Goal: Transaction & Acquisition: Obtain resource

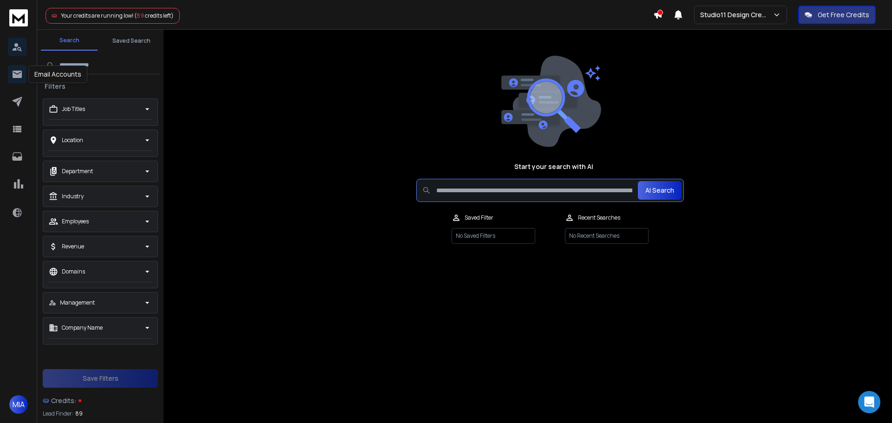
click at [22, 73] on icon at bounding box center [17, 74] width 11 height 11
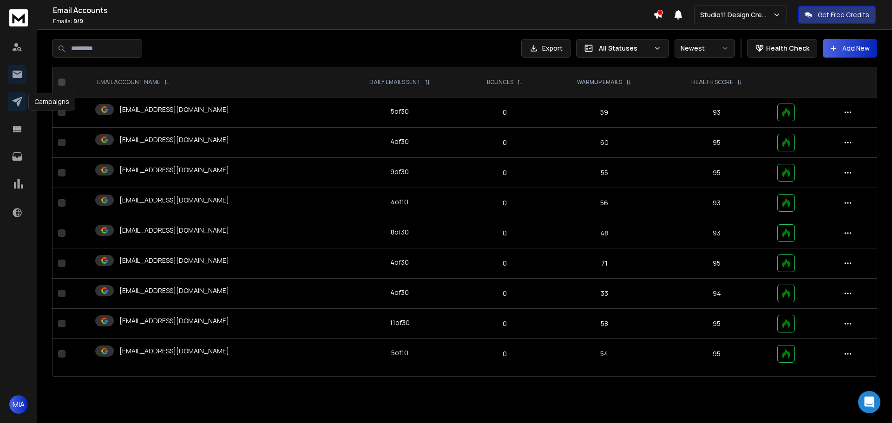
click at [23, 102] on link at bounding box center [17, 101] width 19 height 19
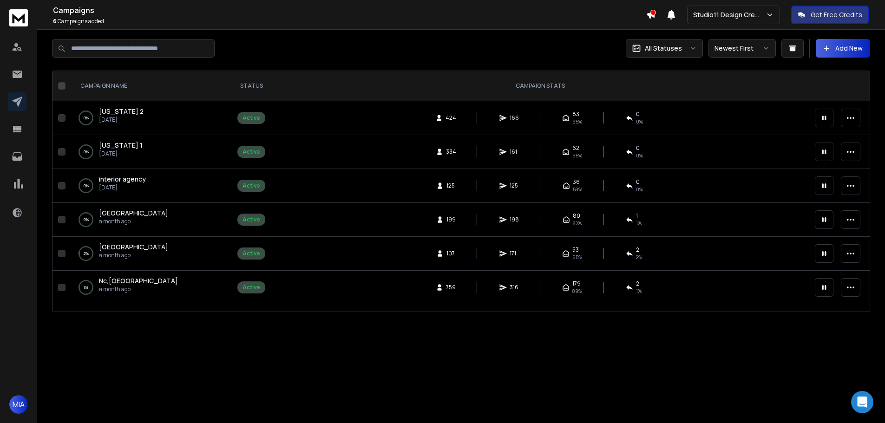
click at [117, 280] on span "Nc,[GEOGRAPHIC_DATA]" at bounding box center [138, 281] width 79 height 9
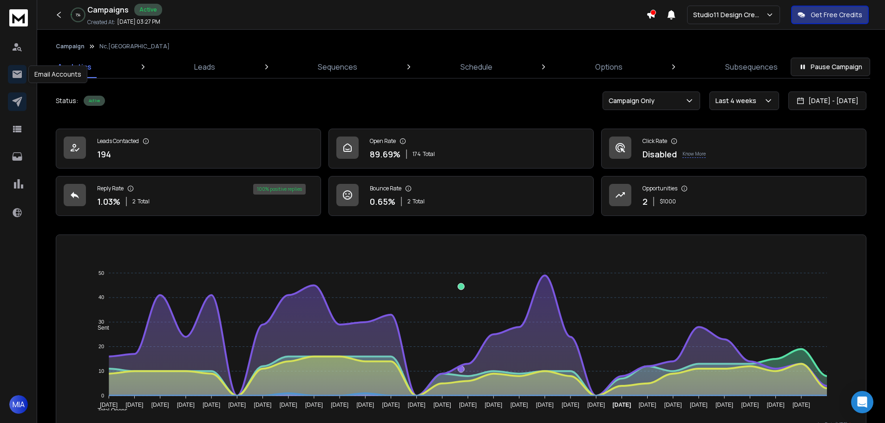
click at [18, 79] on icon at bounding box center [17, 74] width 11 height 11
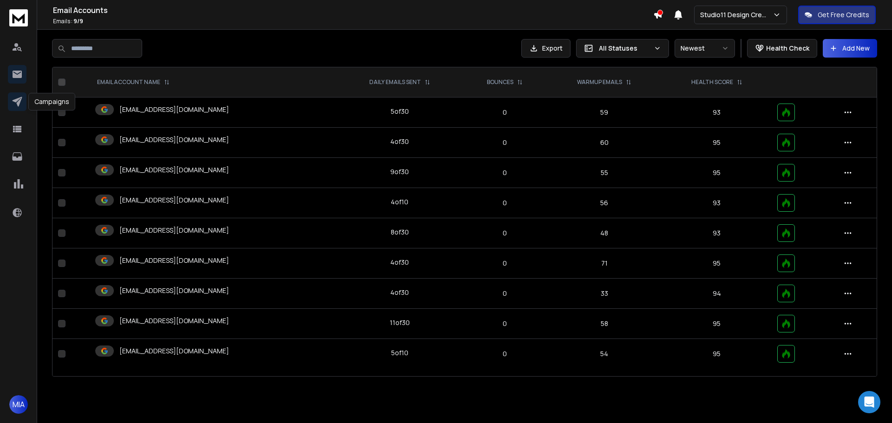
click at [13, 98] on icon at bounding box center [17, 101] width 11 height 11
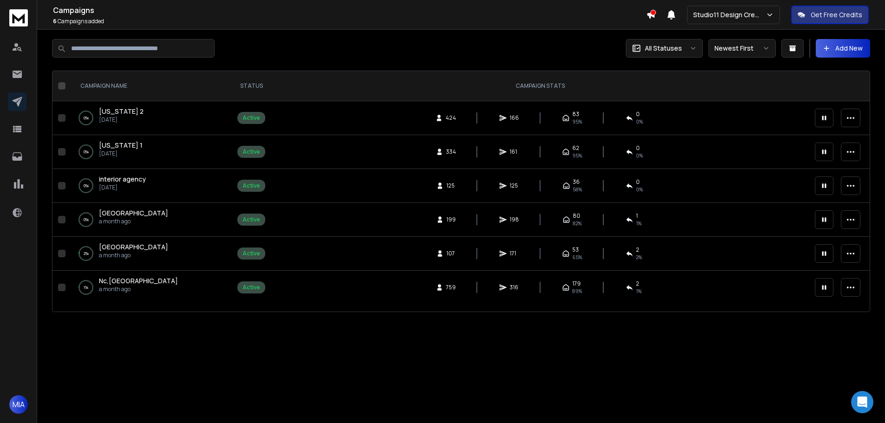
click at [108, 280] on span "Nc,[GEOGRAPHIC_DATA]" at bounding box center [138, 281] width 79 height 9
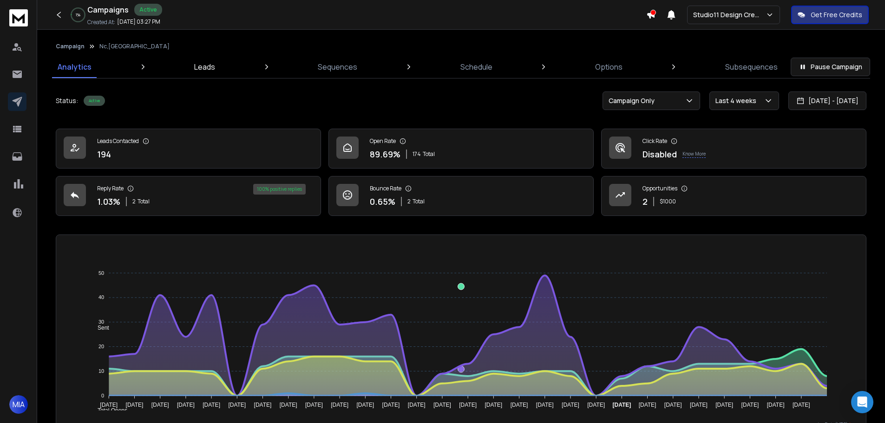
click at [214, 71] on p "Leads" at bounding box center [204, 66] width 21 height 11
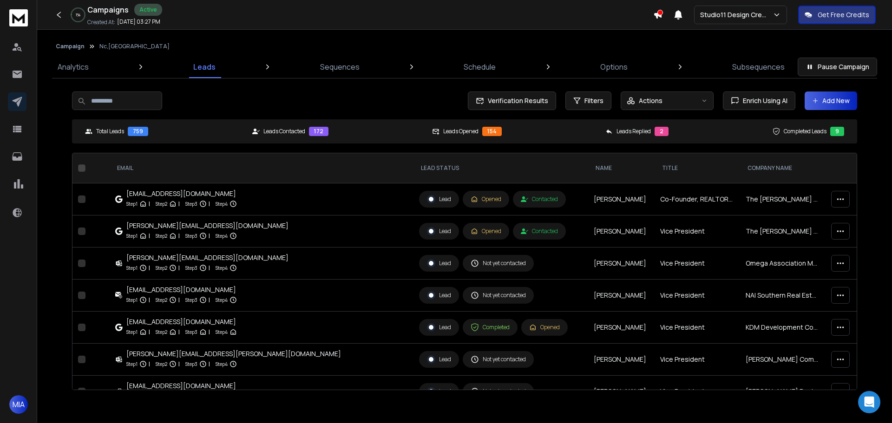
click at [454, 130] on p "Leads Opened" at bounding box center [460, 131] width 35 height 7
click at [278, 127] on div "Leads Contacted 172" at bounding box center [290, 131] width 76 height 9
click at [60, 21] on button at bounding box center [59, 15] width 12 height 19
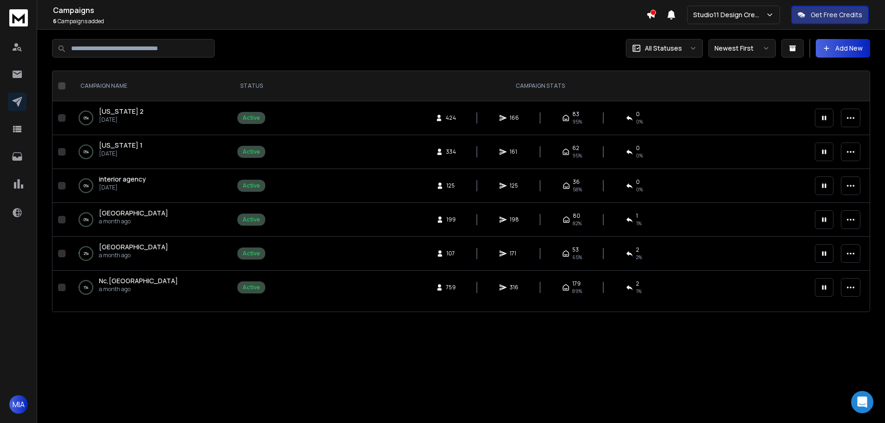
click at [116, 112] on span "[US_STATE] 2" at bounding box center [121, 111] width 45 height 9
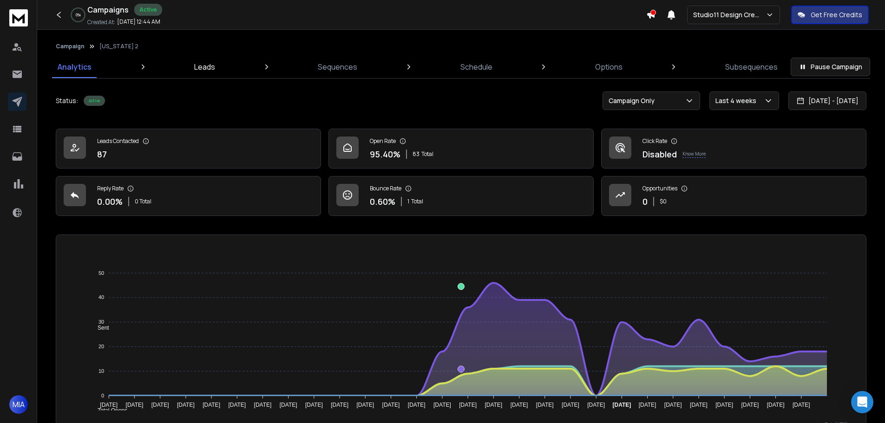
click at [213, 75] on link "Leads" at bounding box center [205, 67] width 32 height 22
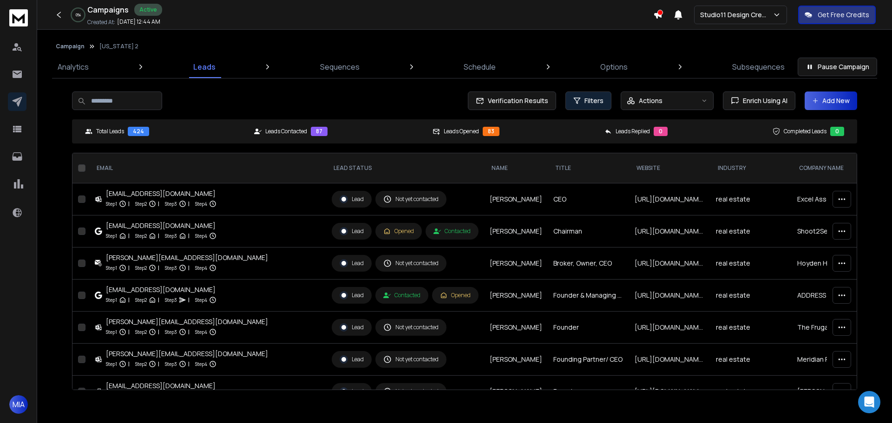
click at [596, 101] on span "Filters" at bounding box center [594, 100] width 19 height 9
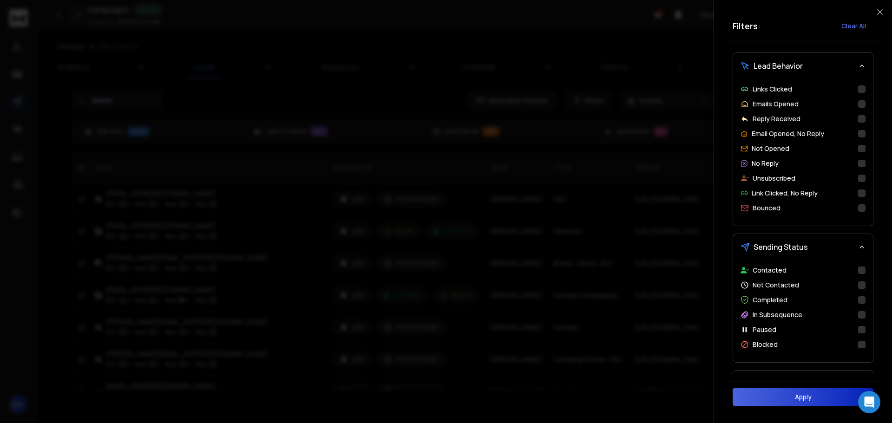
click at [510, 81] on div at bounding box center [446, 211] width 892 height 423
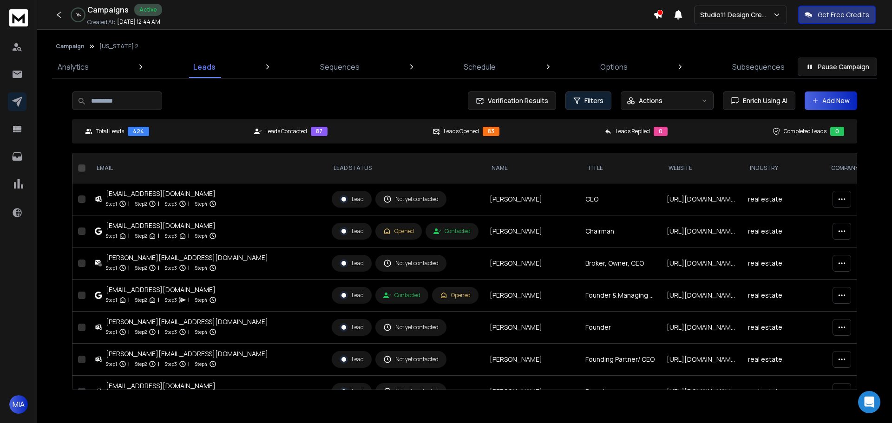
click at [588, 95] on button "Filters" at bounding box center [589, 101] width 46 height 19
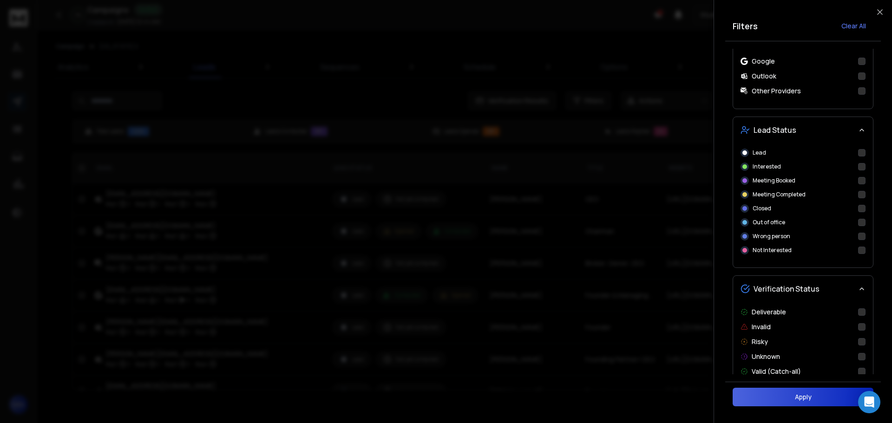
scroll to position [365, 0]
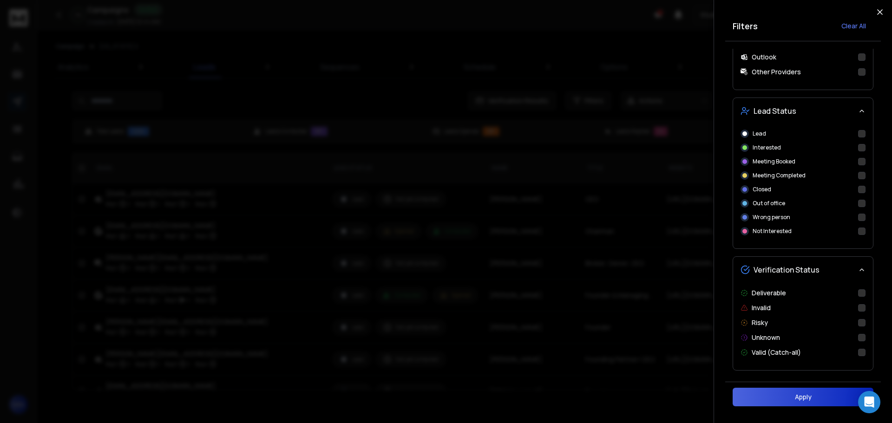
click at [884, 8] on icon "button" at bounding box center [880, 11] width 9 height 9
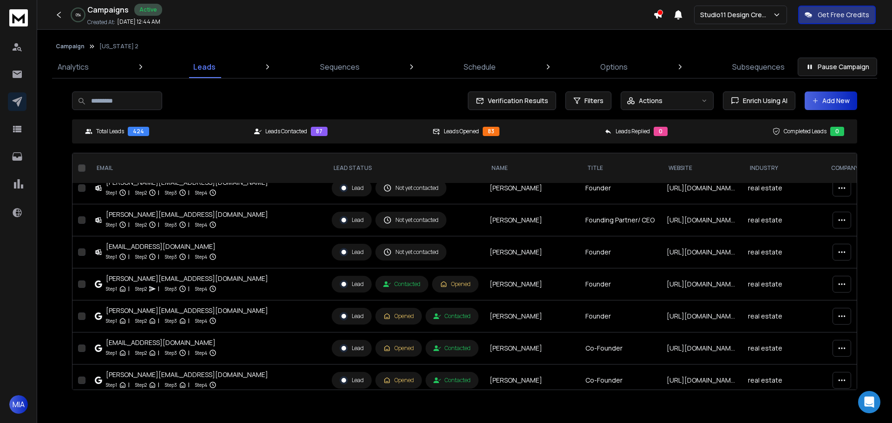
scroll to position [0, 0]
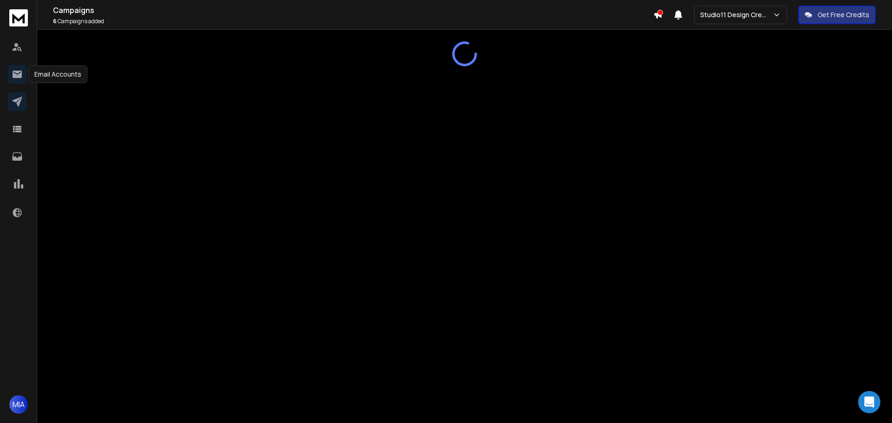
click at [17, 77] on icon at bounding box center [17, 74] width 9 height 7
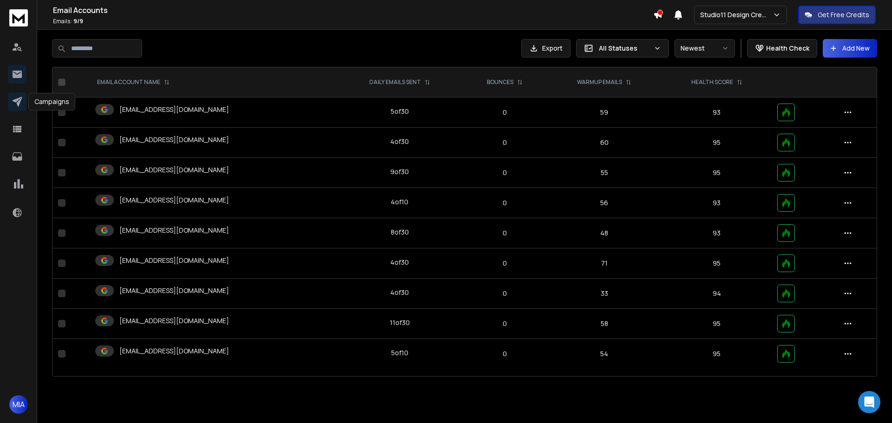
click at [23, 100] on link at bounding box center [17, 101] width 19 height 19
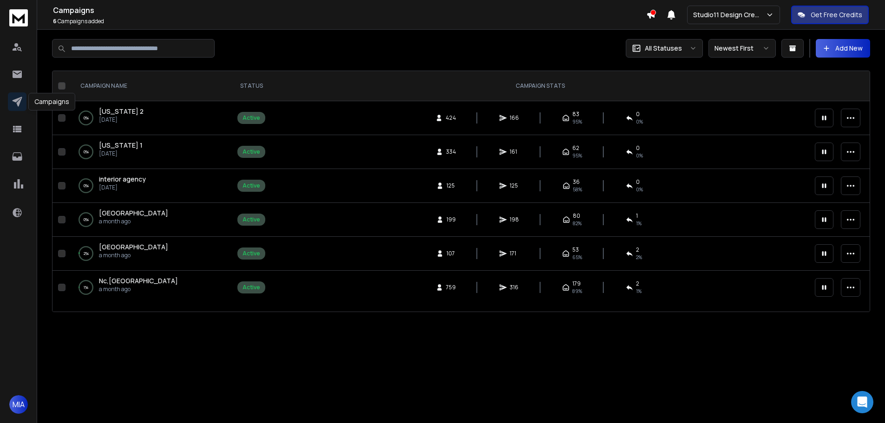
click at [116, 280] on span "Nc,[GEOGRAPHIC_DATA]" at bounding box center [138, 281] width 79 height 9
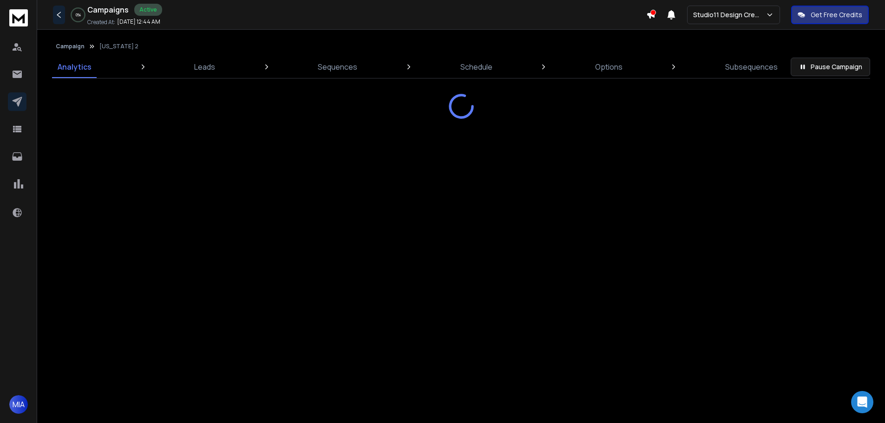
click at [59, 22] on button at bounding box center [59, 15] width 12 height 19
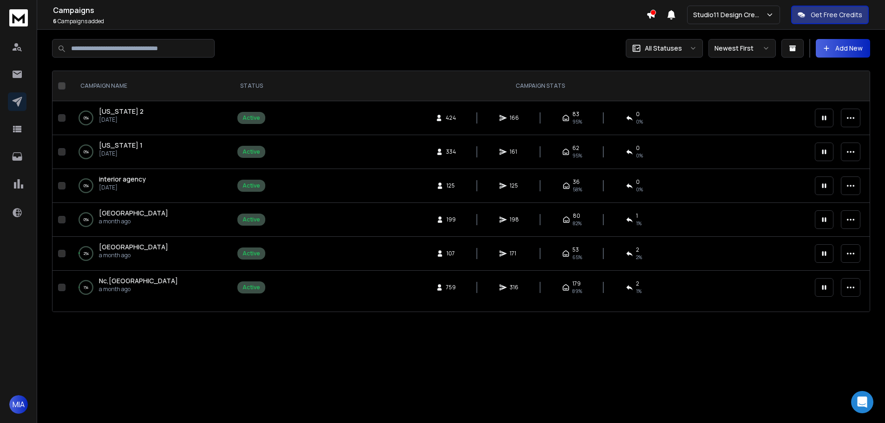
click at [110, 143] on span "[US_STATE] 1" at bounding box center [121, 145] width 44 height 9
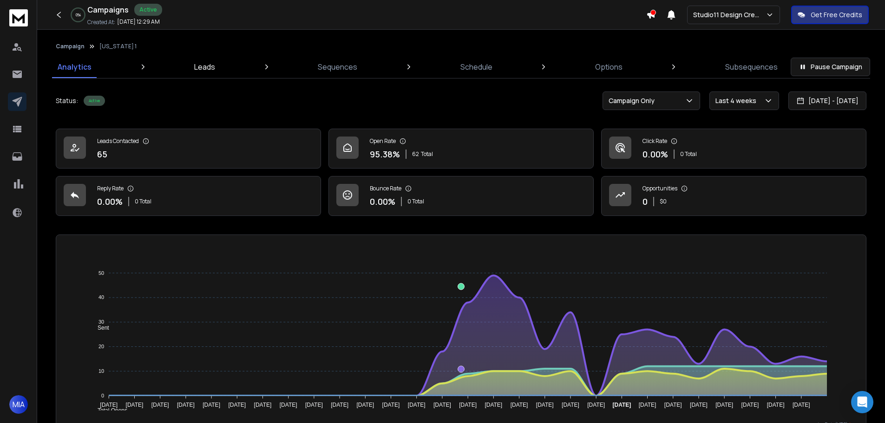
click at [217, 67] on link "Leads" at bounding box center [205, 67] width 32 height 22
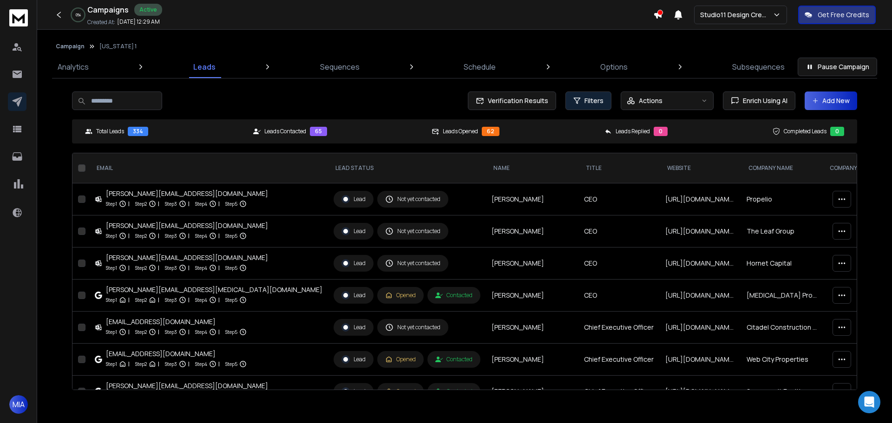
click at [599, 97] on span "Filters" at bounding box center [594, 100] width 19 height 9
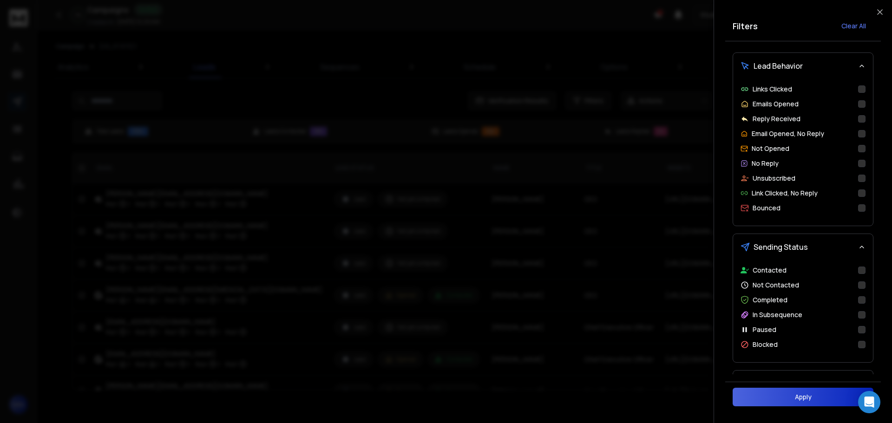
click at [858, 103] on button "Emails Opened" at bounding box center [861, 103] width 7 height 7
click at [797, 397] on button "Apply" at bounding box center [803, 397] width 141 height 19
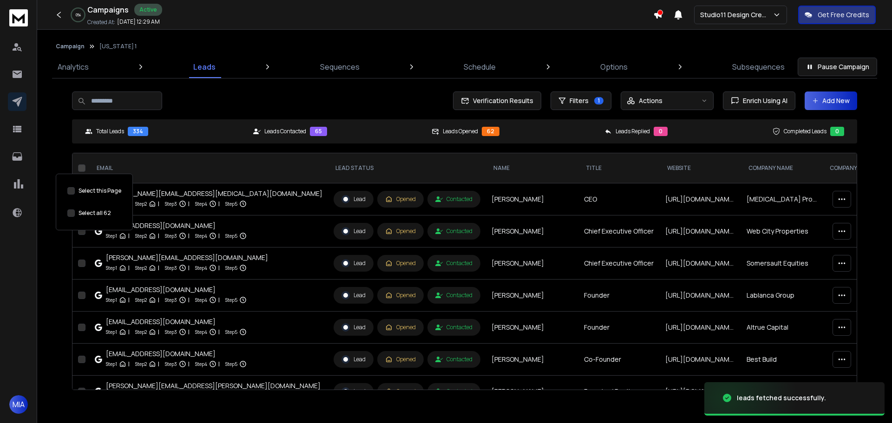
click at [83, 168] on button "Select this Page" at bounding box center [81, 168] width 7 height 7
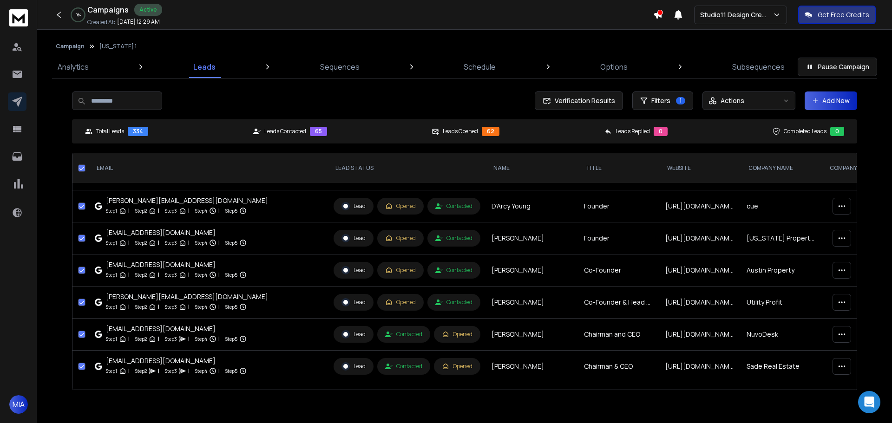
scroll to position [2147, 0]
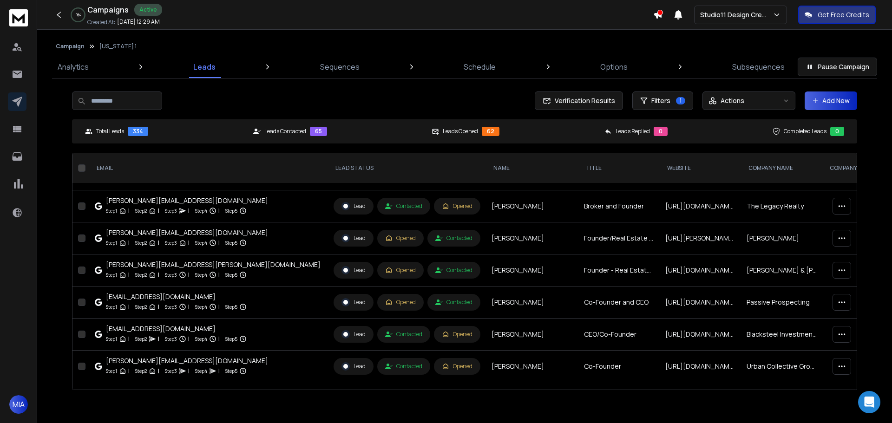
click at [469, 132] on p "Leads Opened" at bounding box center [460, 131] width 35 height 7
click at [467, 132] on p "Leads Opened" at bounding box center [460, 131] width 35 height 7
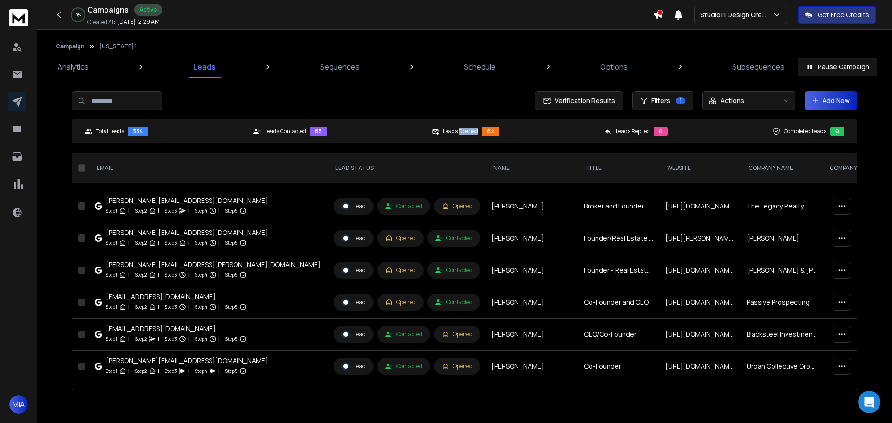
click at [467, 132] on p "Leads Opened" at bounding box center [460, 131] width 35 height 7
copy p "Opened"
click at [75, 211] on div "Select all 62" at bounding box center [94, 213] width 54 height 7
click at [72, 211] on button "Select this Page" at bounding box center [70, 213] width 7 height 7
click at [742, 103] on p "Actions" at bounding box center [733, 100] width 24 height 9
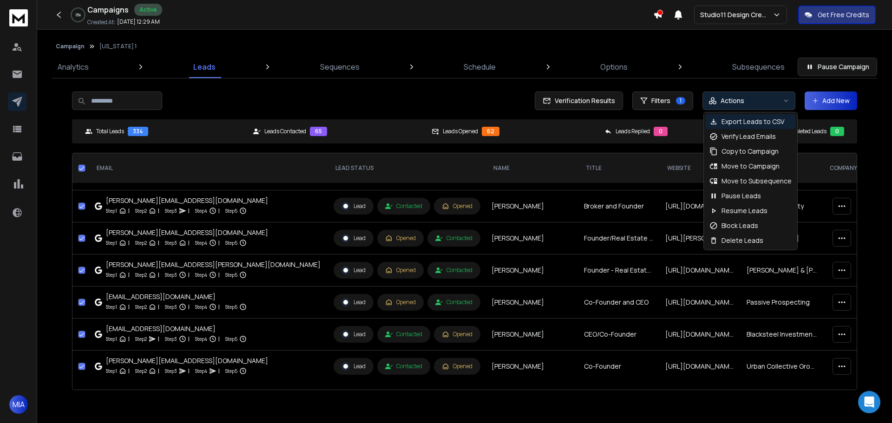
click at [742, 103] on p "Actions" at bounding box center [733, 100] width 24 height 9
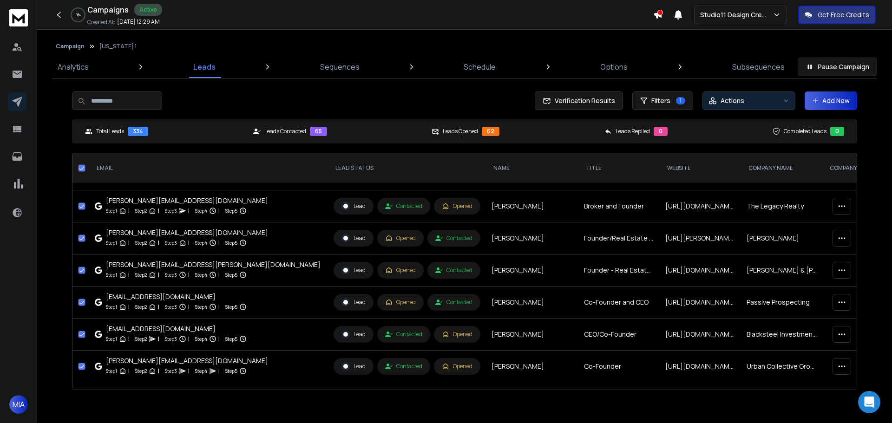
click at [742, 102] on p "Actions" at bounding box center [733, 100] width 24 height 9
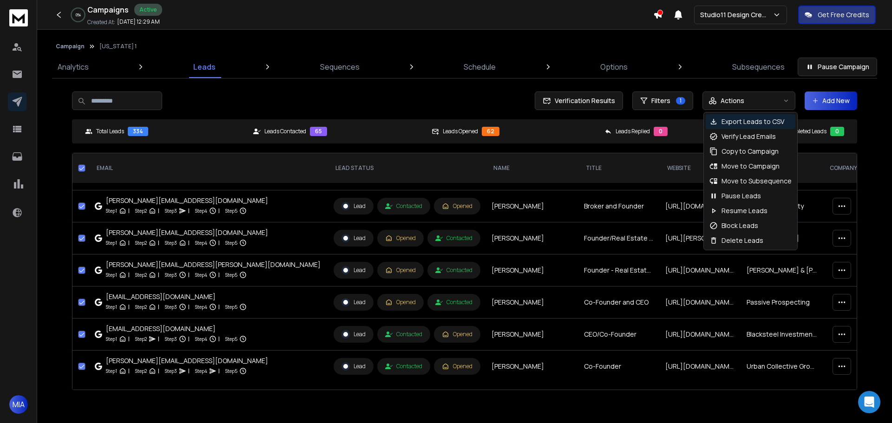
click at [745, 119] on p "Export Leads to CSV" at bounding box center [753, 121] width 63 height 9
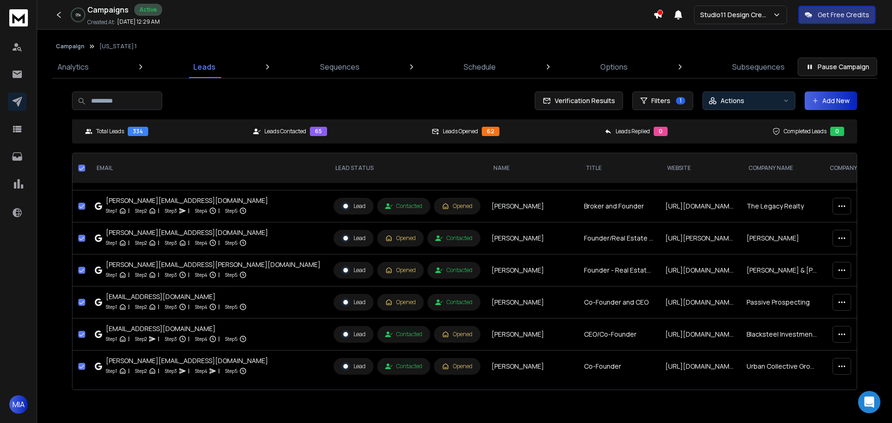
click at [757, 99] on div "Actions" at bounding box center [744, 100] width 71 height 9
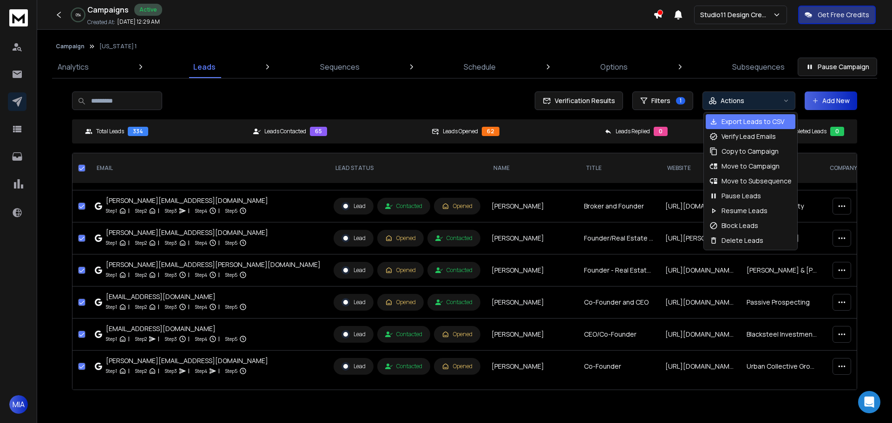
click at [757, 99] on div "Actions" at bounding box center [744, 100] width 71 height 9
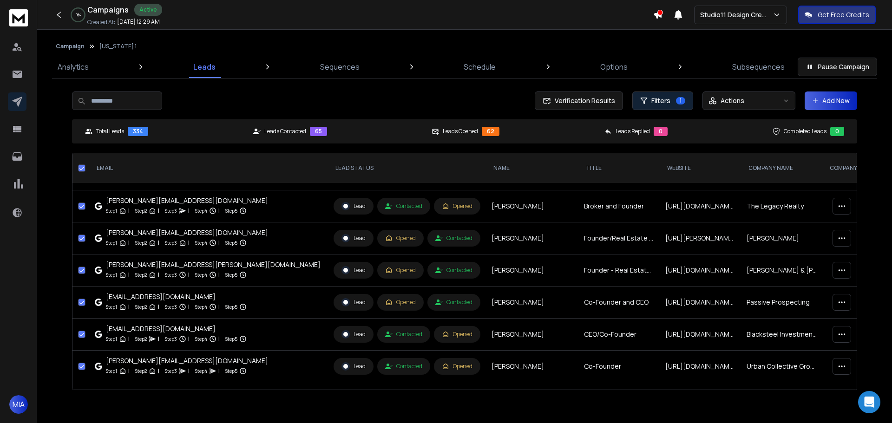
click at [663, 104] on span "Filters" at bounding box center [661, 100] width 19 height 9
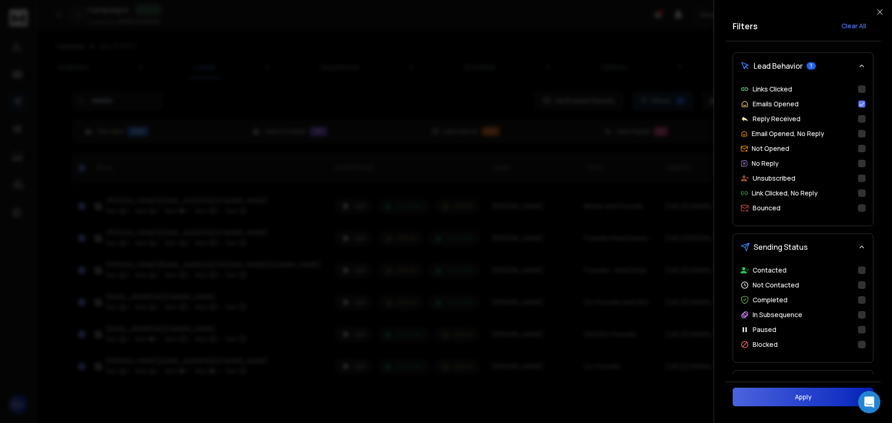
click at [663, 104] on div at bounding box center [446, 211] width 892 height 423
click at [665, 108] on div at bounding box center [446, 211] width 892 height 423
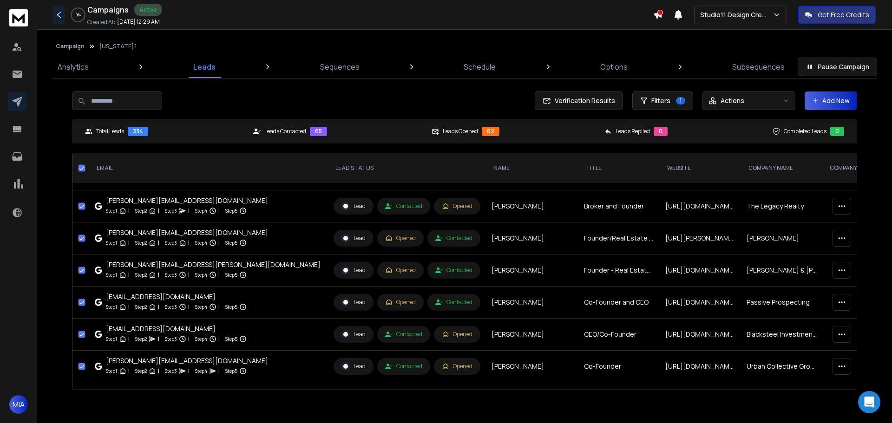
click at [57, 19] on icon at bounding box center [59, 15] width 8 height 8
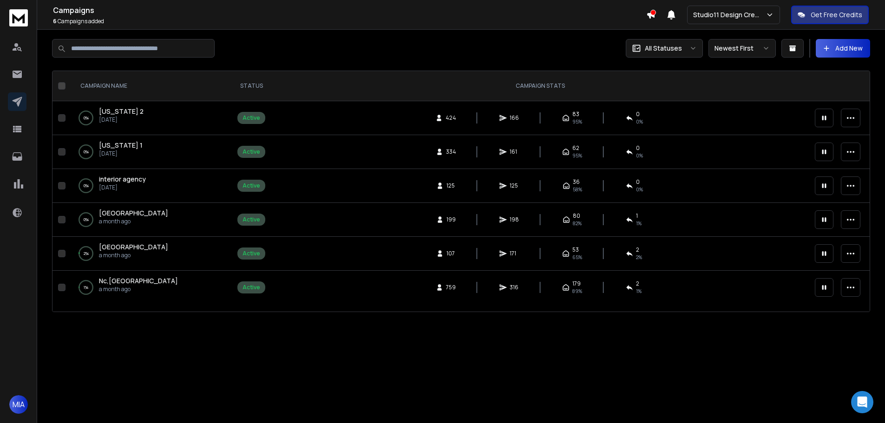
click at [112, 112] on span "[US_STATE] 2" at bounding box center [121, 111] width 45 height 9
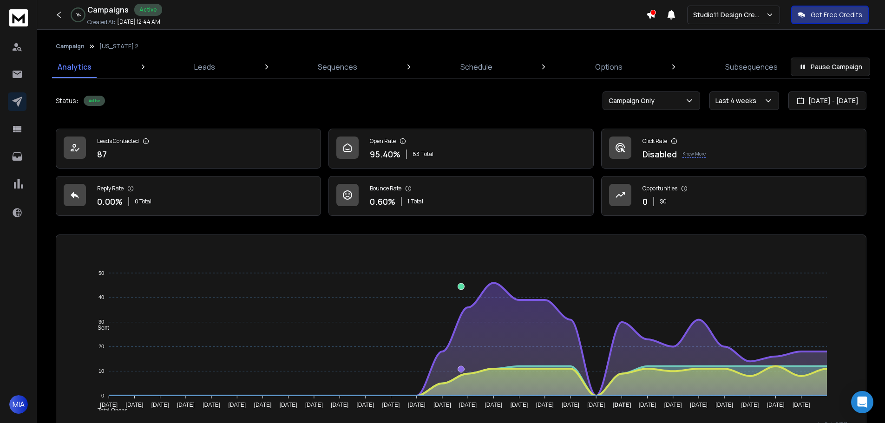
click at [229, 67] on div "Analytics Leads Sequences Schedule Options Subsequences" at bounding box center [417, 67] width 731 height 22
click at [212, 68] on p "Leads" at bounding box center [204, 66] width 21 height 11
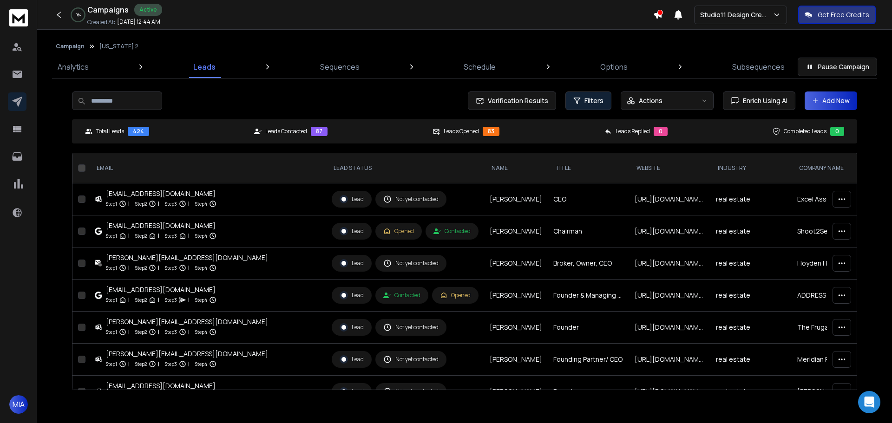
click at [590, 103] on span "Filters" at bounding box center [594, 100] width 19 height 9
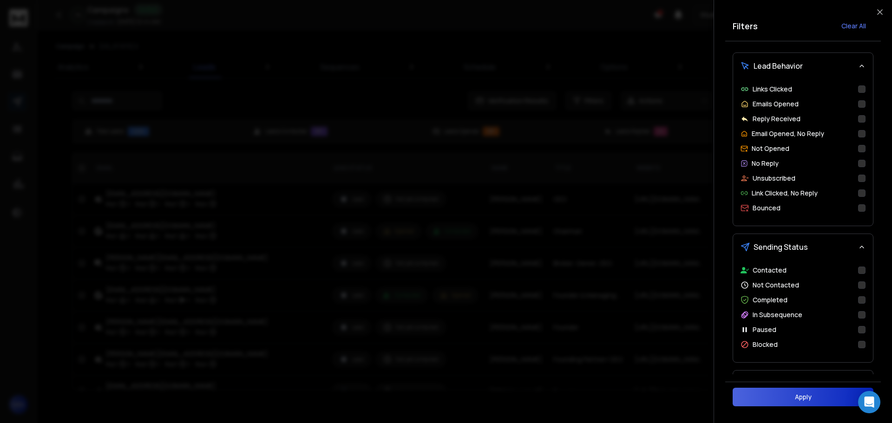
click at [859, 150] on div "Links Clicked Emails Opened Reply Received Email Opened, No Reply Not Opened No…" at bounding box center [803, 155] width 140 height 141
click at [858, 148] on button "Not Opened" at bounding box center [861, 148] width 7 height 7
click at [782, 402] on button "Apply" at bounding box center [803, 397] width 141 height 19
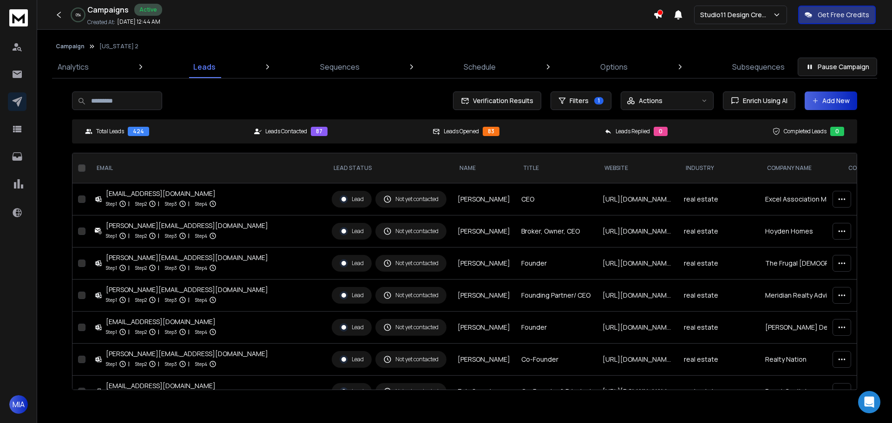
click at [180, 191] on div "[EMAIL_ADDRESS][DOMAIN_NAME]" at bounding box center [161, 193] width 111 height 9
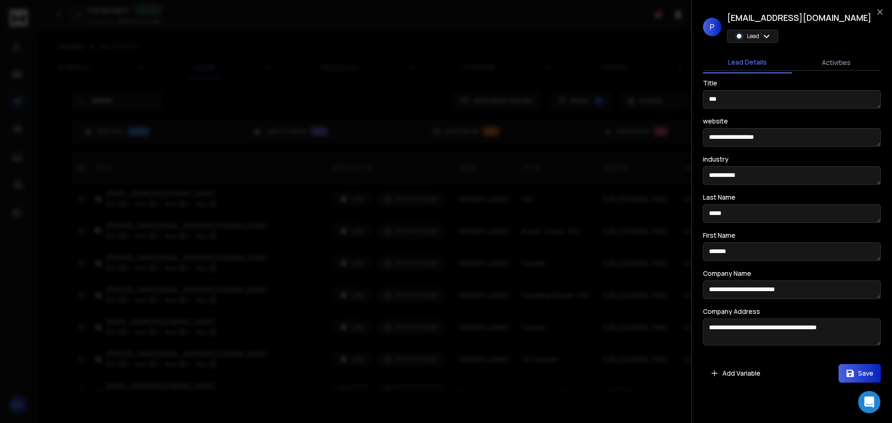
drag, startPoint x: 154, startPoint y: 193, endPoint x: 135, endPoint y: 193, distance: 19.1
click at [135, 193] on div "[EMAIL_ADDRESS][DOMAIN_NAME]" at bounding box center [161, 193] width 111 height 9
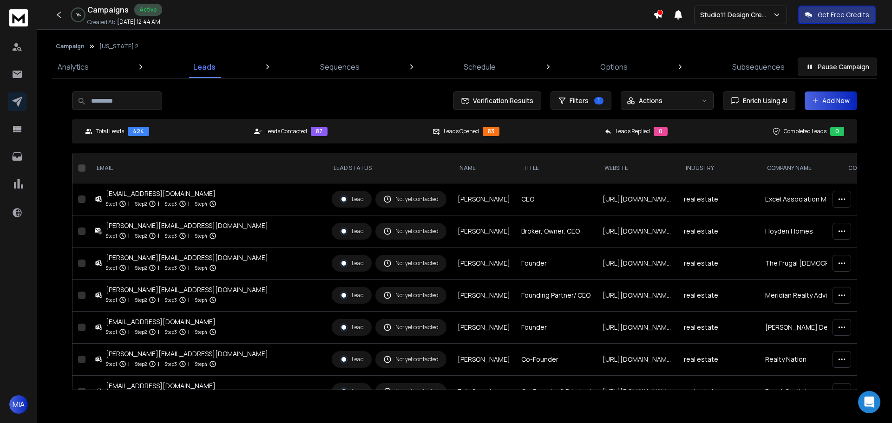
click at [135, 193] on div "[EMAIL_ADDRESS][DOMAIN_NAME]" at bounding box center [161, 193] width 111 height 9
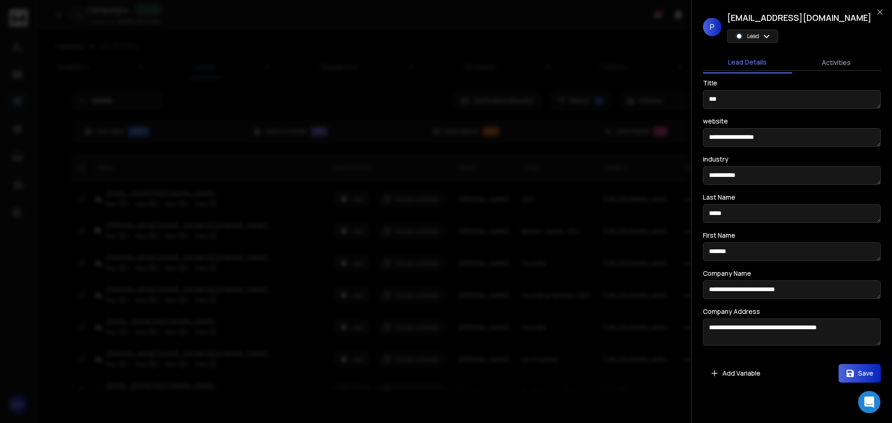
click at [751, 139] on textarea "**********" at bounding box center [792, 137] width 178 height 19
drag, startPoint x: 817, startPoint y: 17, endPoint x: 774, endPoint y: 15, distance: 43.3
click at [811, 17] on div "P [EMAIL_ADDRESS][DOMAIN_NAME] Lead" at bounding box center [792, 27] width 178 height 32
click at [739, 14] on h1 "[EMAIL_ADDRESS][DOMAIN_NAME]" at bounding box center [799, 17] width 145 height 13
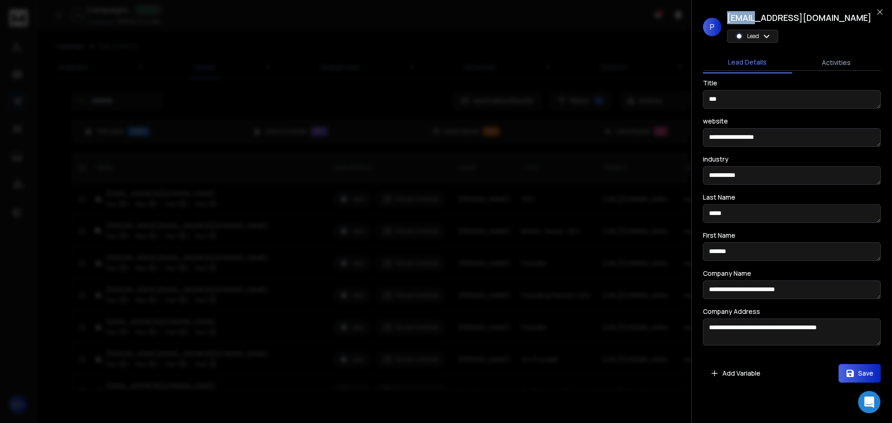
click at [738, 14] on h1 "[EMAIL_ADDRESS][DOMAIN_NAME]" at bounding box center [799, 17] width 145 height 13
copy h1 "[EMAIL_ADDRESS][DOMAIN_NAME]"
click at [448, 150] on div at bounding box center [446, 211] width 892 height 423
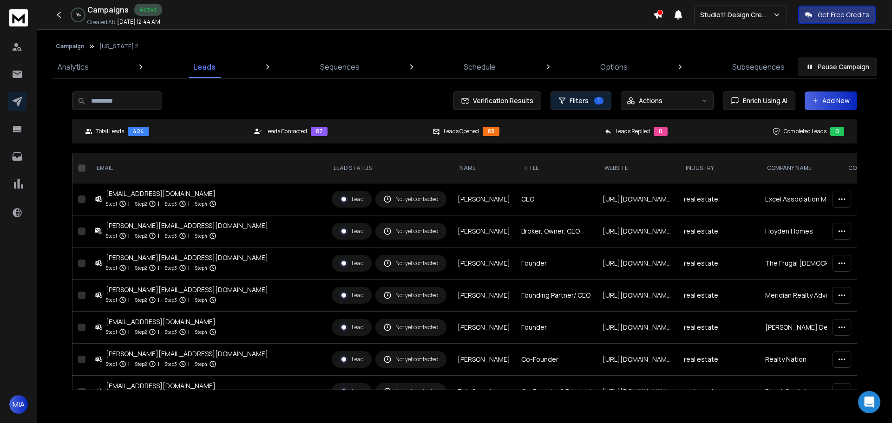
click at [558, 102] on button "Filters 1" at bounding box center [581, 101] width 61 height 19
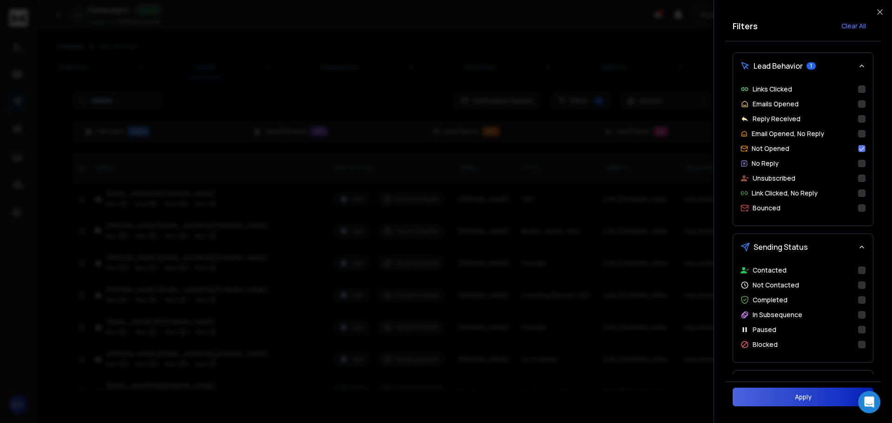
click at [858, 151] on button "Not Opened" at bounding box center [861, 148] width 7 height 7
click at [851, 100] on div "Emails Opened" at bounding box center [803, 103] width 125 height 9
click at [858, 101] on button "Emails Opened" at bounding box center [861, 103] width 7 height 7
click at [796, 396] on button "Apply" at bounding box center [803, 397] width 141 height 19
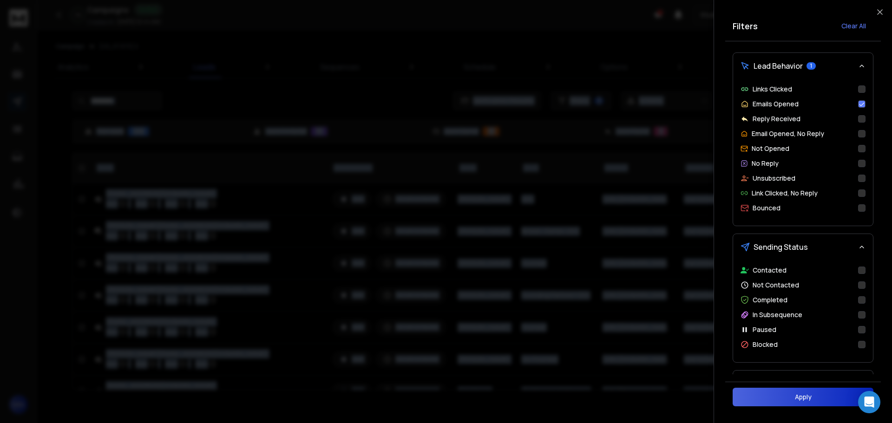
click at [796, 396] on div "Your warmest leads are on your site – Turn visits into conversations Reach Out …" at bounding box center [446, 211] width 892 height 423
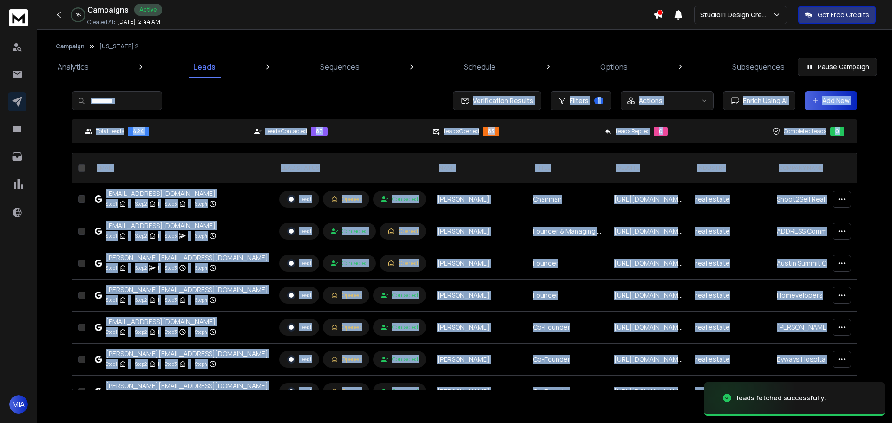
click at [64, 167] on div "Verification Results Filters 1 Actions Enrich Using AI Add New Total Leads 424 …" at bounding box center [465, 237] width 818 height 290
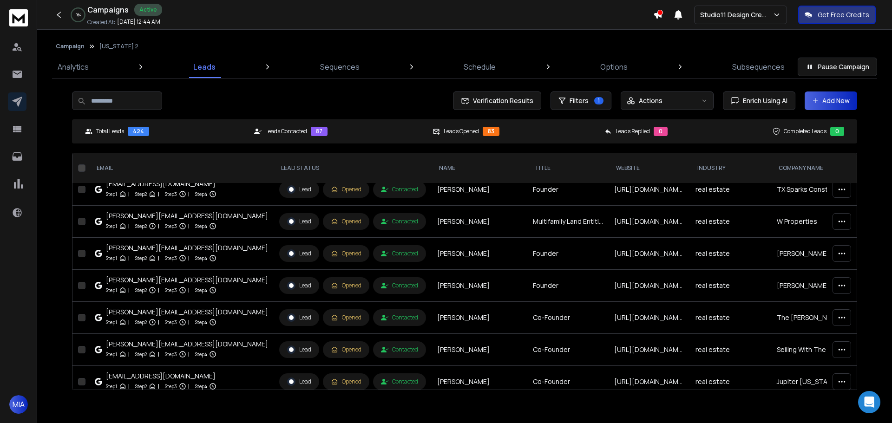
scroll to position [1301, 0]
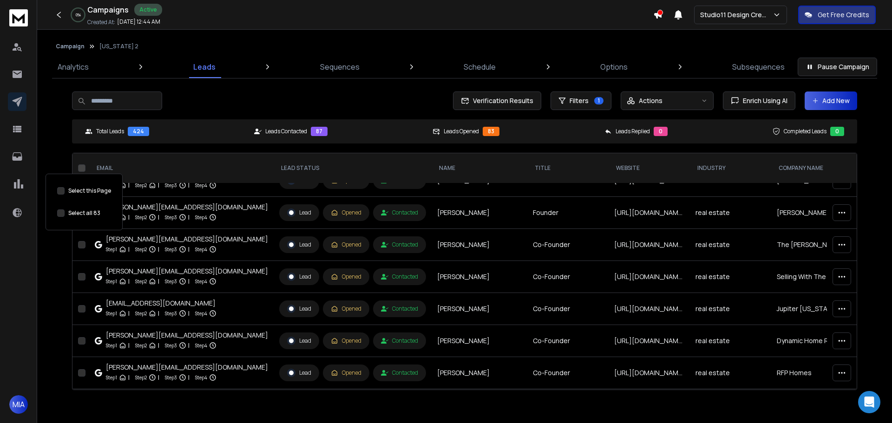
click at [79, 170] on button "Select this Page" at bounding box center [81, 168] width 7 height 7
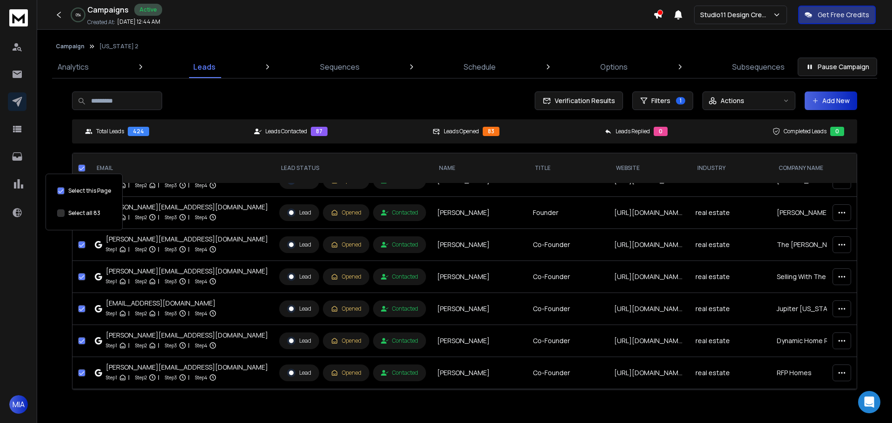
click at [64, 210] on button "Select this Page" at bounding box center [60, 213] width 7 height 7
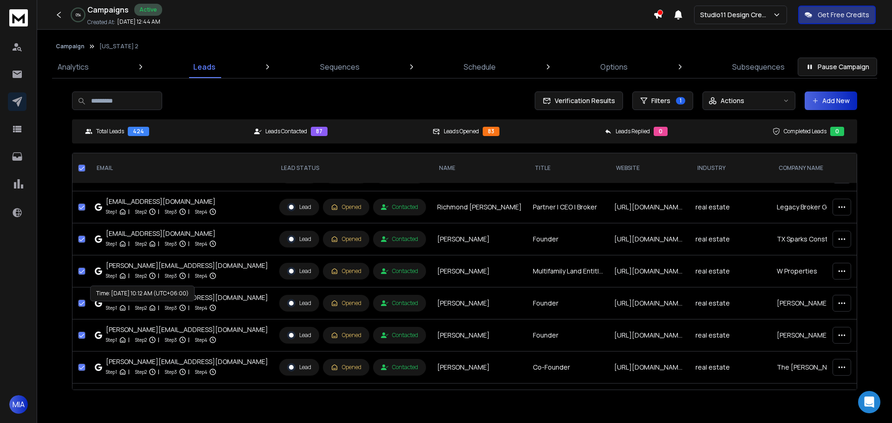
scroll to position [1039, 0]
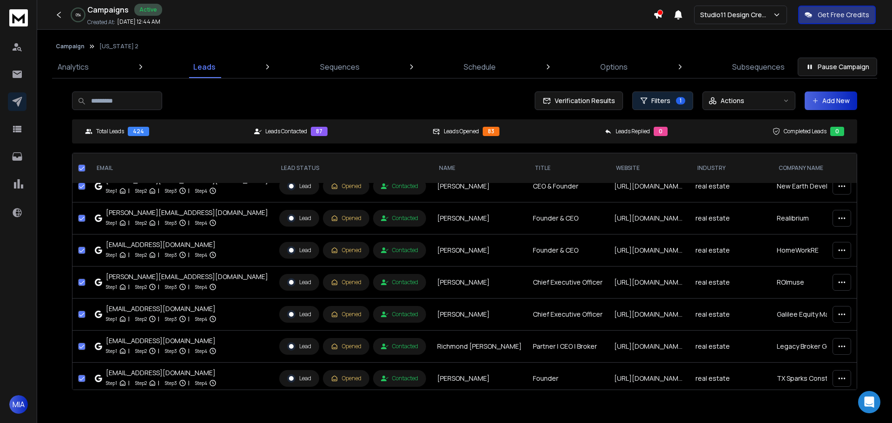
click at [662, 104] on span "Filters" at bounding box center [661, 100] width 19 height 9
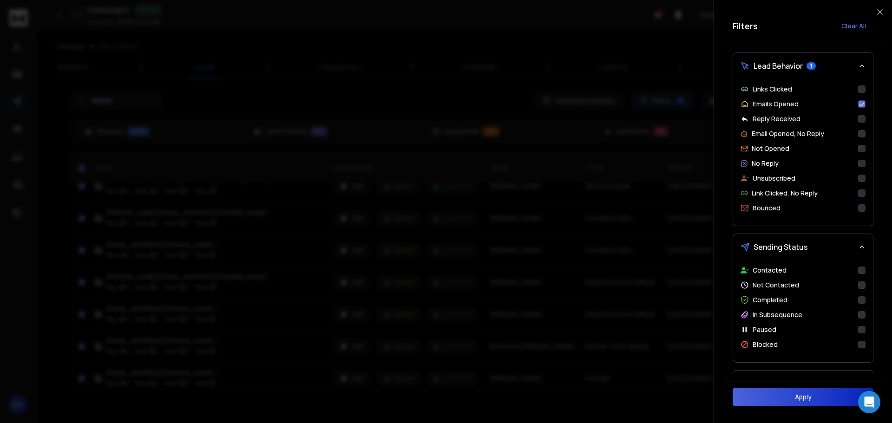
click at [662, 104] on div at bounding box center [446, 211] width 892 height 423
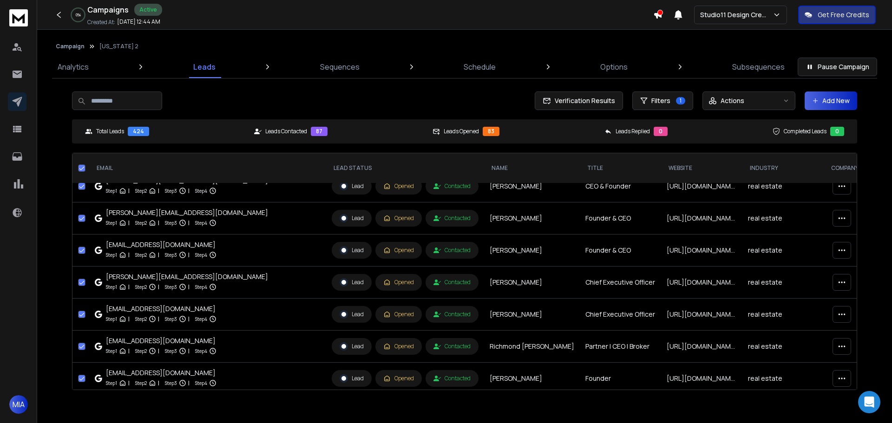
click at [818, 100] on icon at bounding box center [815, 101] width 7 height 7
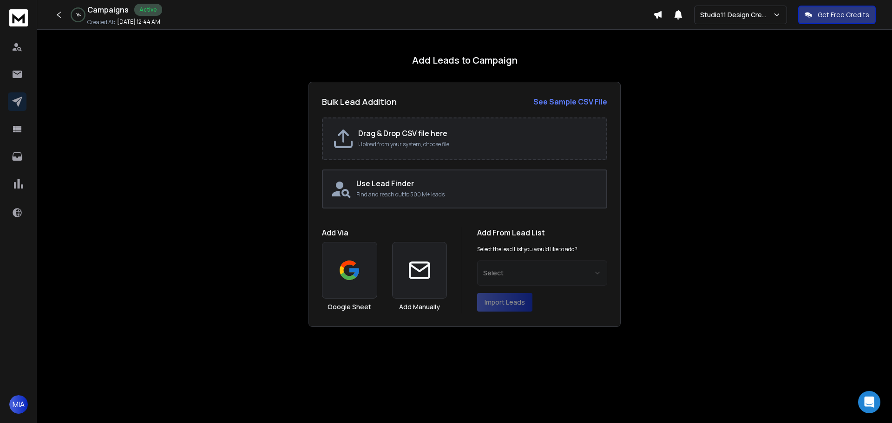
click at [818, 100] on div "Add Leads to Campaign Bulk Lead Addition See Sample CSV File Drag & Drop CSV fi…" at bounding box center [446, 163] width 892 height 327
drag, startPoint x: 727, startPoint y: 138, endPoint x: 691, endPoint y: 129, distance: 38.0
click at [719, 138] on div "Add Leads to Campaign Bulk Lead Addition See Sample CSV File Drag & Drop CSV fi…" at bounding box center [446, 163] width 892 height 327
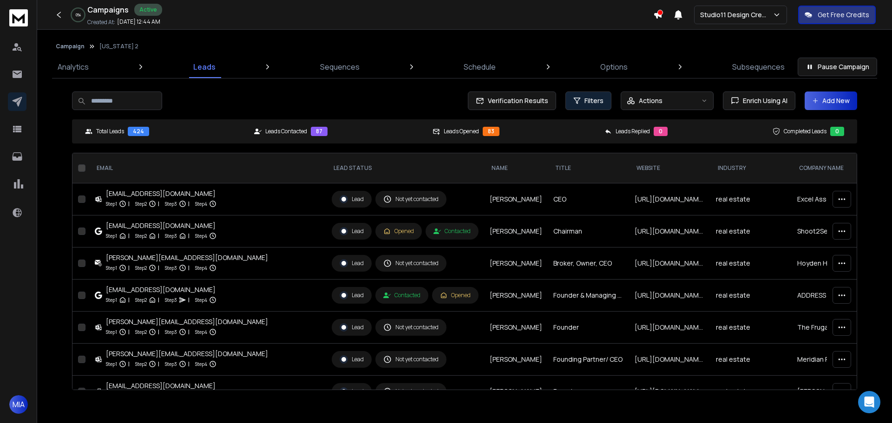
click at [599, 103] on span "Filters" at bounding box center [594, 100] width 19 height 9
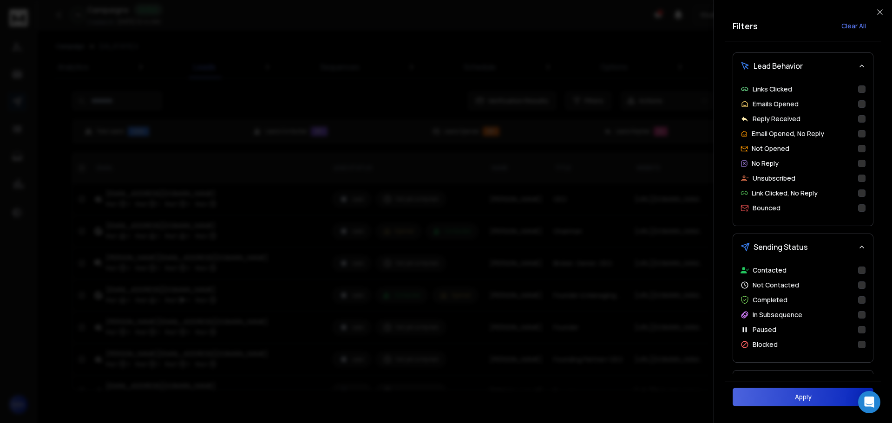
click at [858, 104] on button "Emails Opened" at bounding box center [861, 103] width 7 height 7
click at [804, 396] on button "Apply" at bounding box center [803, 397] width 141 height 19
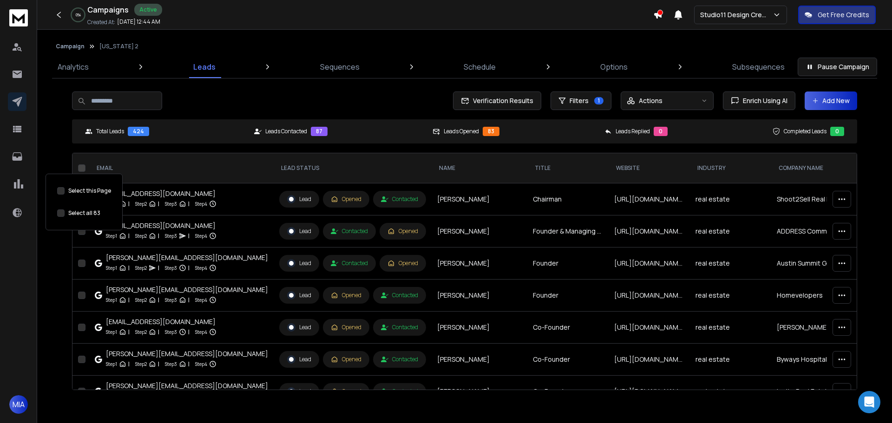
click at [85, 171] on button "Select this Page" at bounding box center [81, 168] width 7 height 7
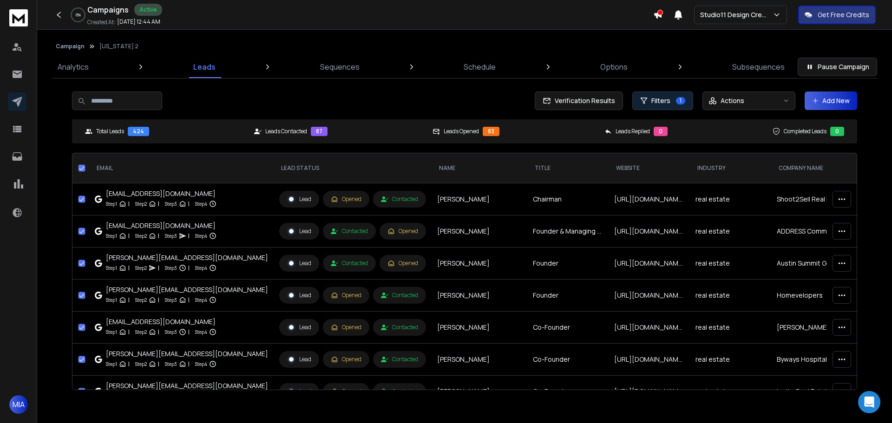
click at [667, 102] on span "Filters" at bounding box center [661, 100] width 19 height 9
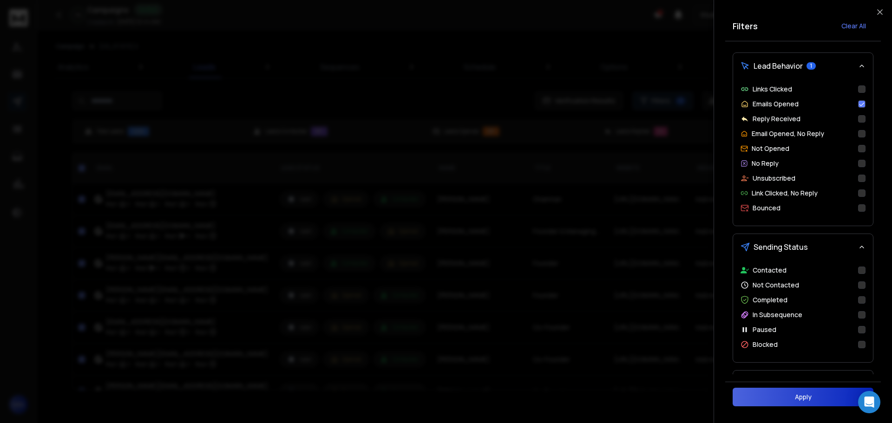
click at [667, 102] on div at bounding box center [446, 211] width 892 height 423
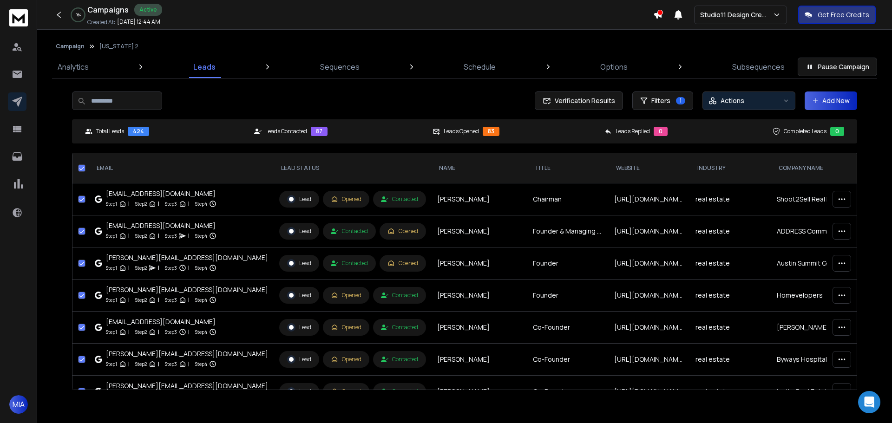
click at [769, 105] on button "Actions" at bounding box center [749, 101] width 93 height 19
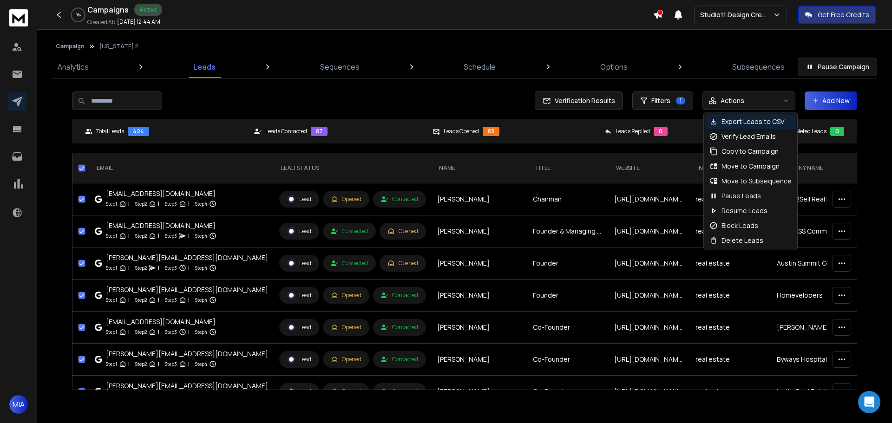
click at [758, 125] on p "Export Leads to CSV" at bounding box center [753, 121] width 63 height 9
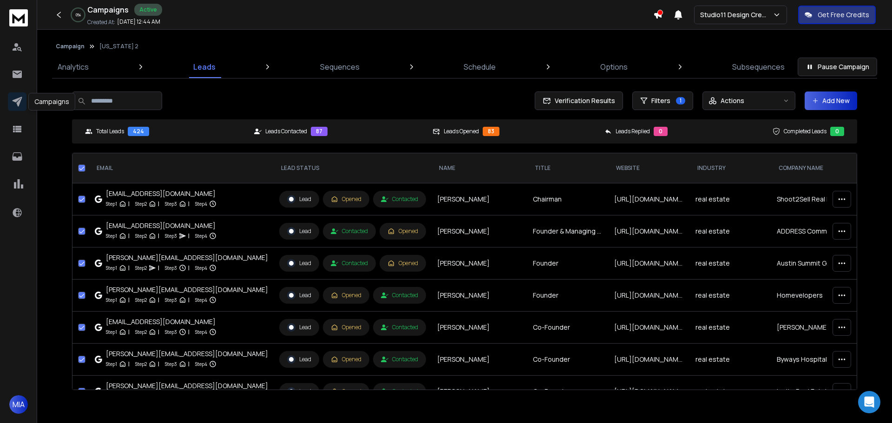
click at [13, 97] on icon at bounding box center [17, 101] width 11 height 11
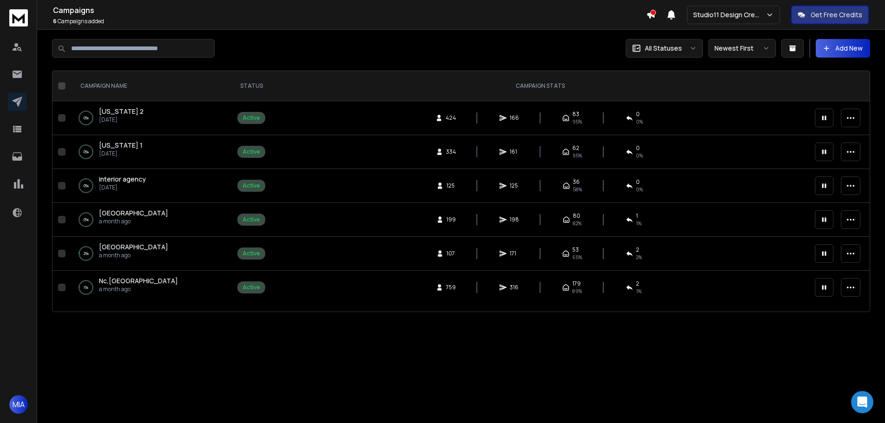
click at [119, 178] on span "interior agency" at bounding box center [122, 179] width 47 height 9
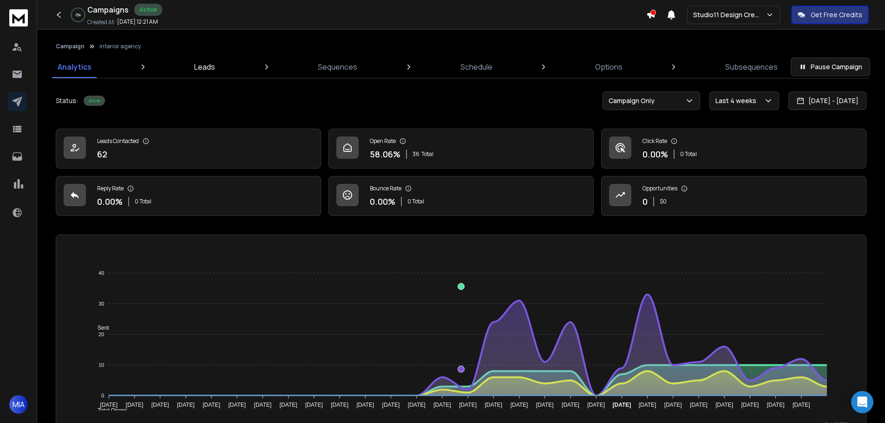
click at [212, 67] on p "Leads" at bounding box center [204, 66] width 21 height 11
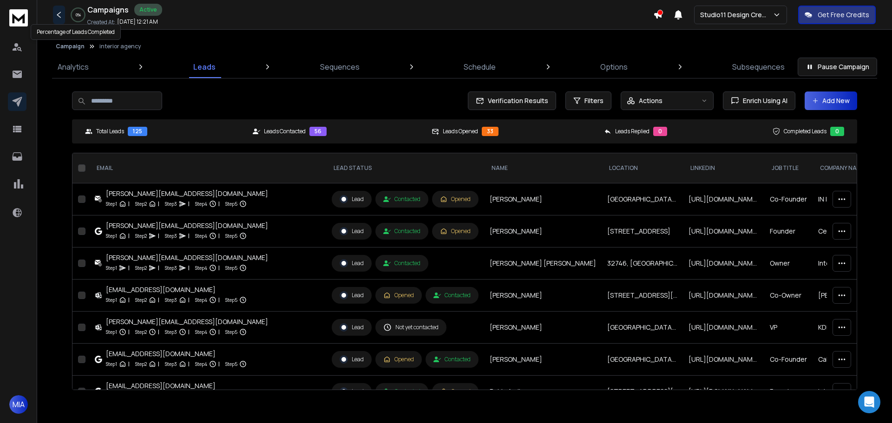
click at [61, 16] on icon at bounding box center [59, 15] width 8 height 8
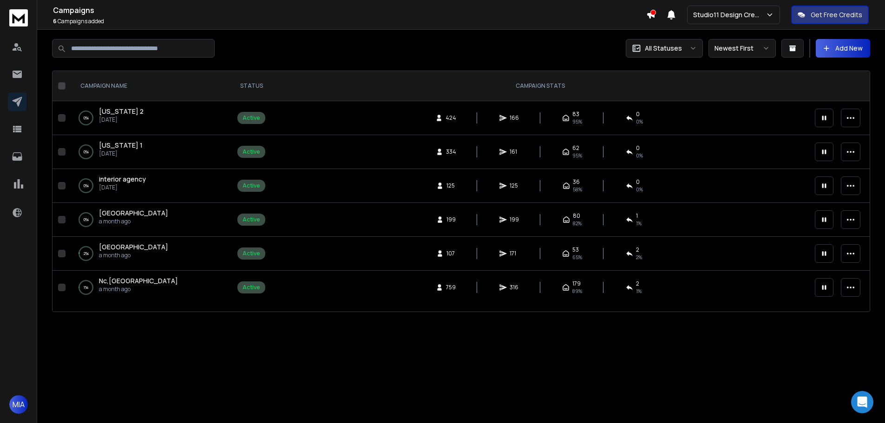
click at [125, 177] on span "interior agency" at bounding box center [122, 179] width 47 height 9
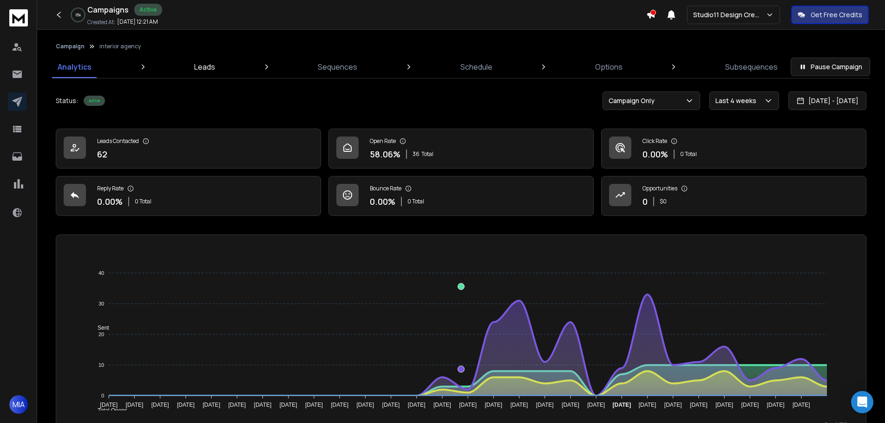
click at [216, 66] on link "Leads" at bounding box center [205, 67] width 32 height 22
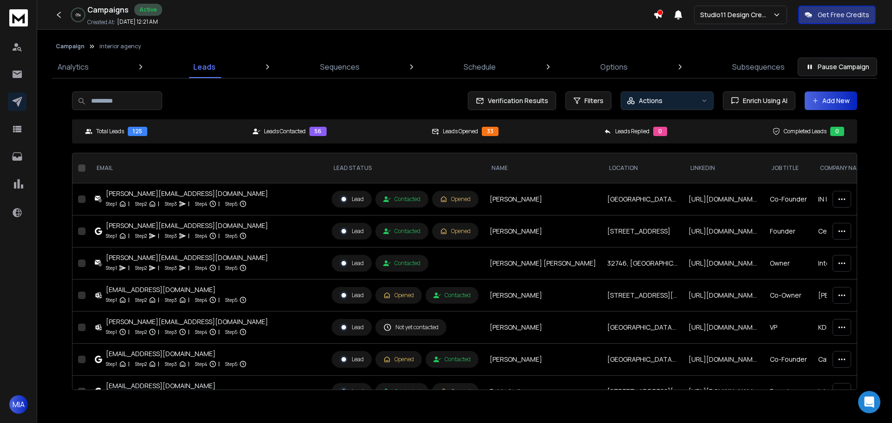
click at [653, 96] on p "Actions" at bounding box center [651, 100] width 24 height 9
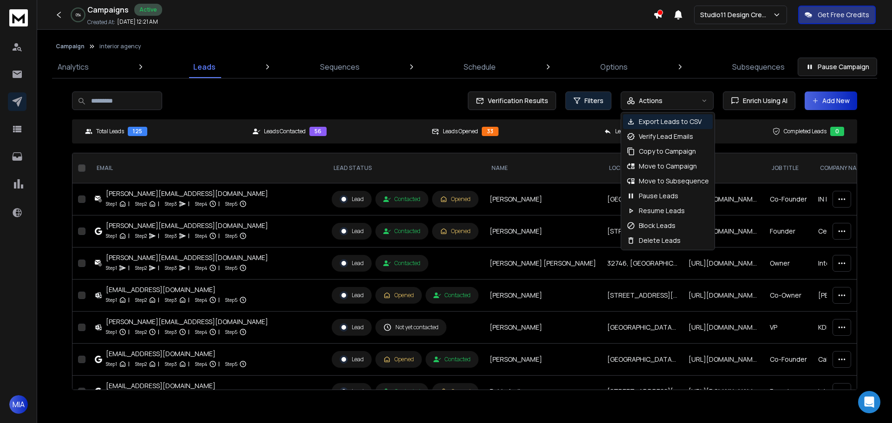
click at [585, 99] on span "Filters" at bounding box center [594, 100] width 19 height 9
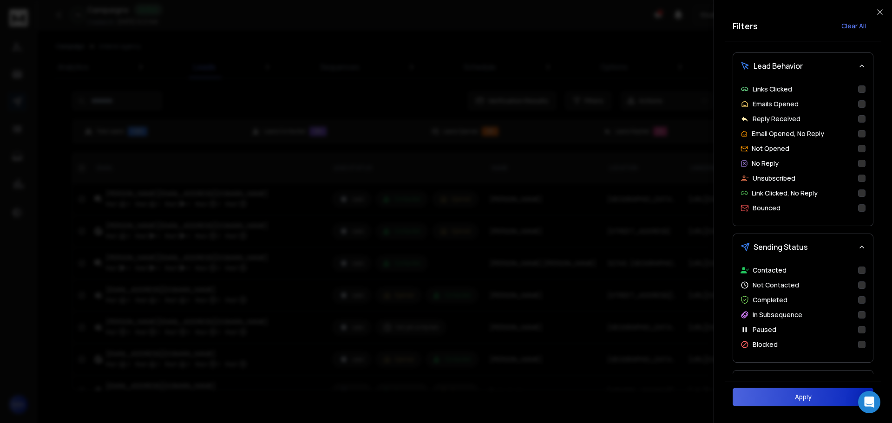
click at [855, 108] on div "Emails Opened" at bounding box center [803, 103] width 125 height 9
click at [858, 102] on button "Emails Opened" at bounding box center [861, 103] width 7 height 7
click at [817, 396] on button "Apply" at bounding box center [803, 397] width 141 height 19
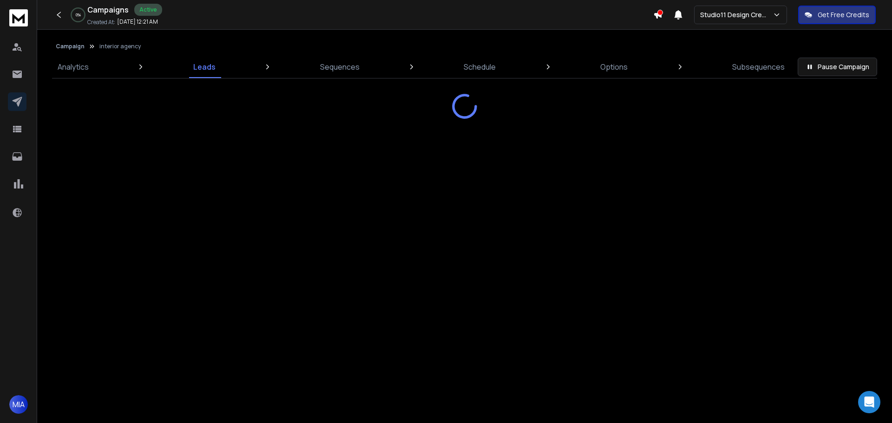
click at [817, 396] on div "Your warmest leads are on your site – Turn visits into conversations Reach Out …" at bounding box center [446, 211] width 892 height 423
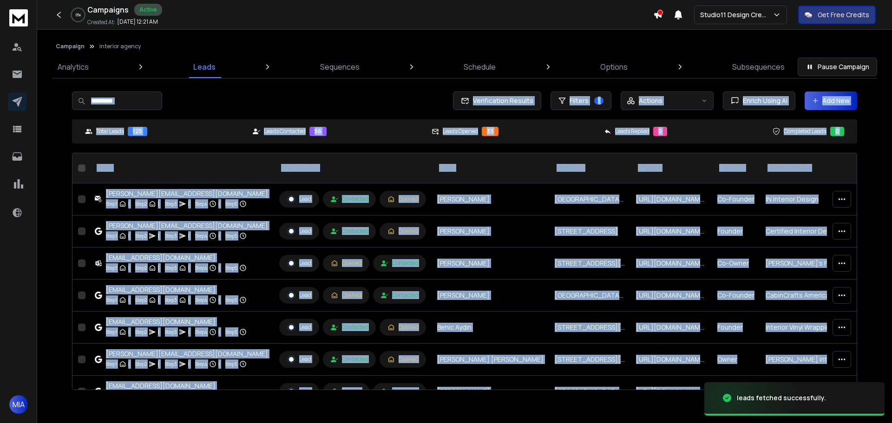
click at [59, 205] on div "Verification Results Filters 1 Actions Enrich Using AI Add New Total Leads 125 …" at bounding box center [465, 237] width 818 height 290
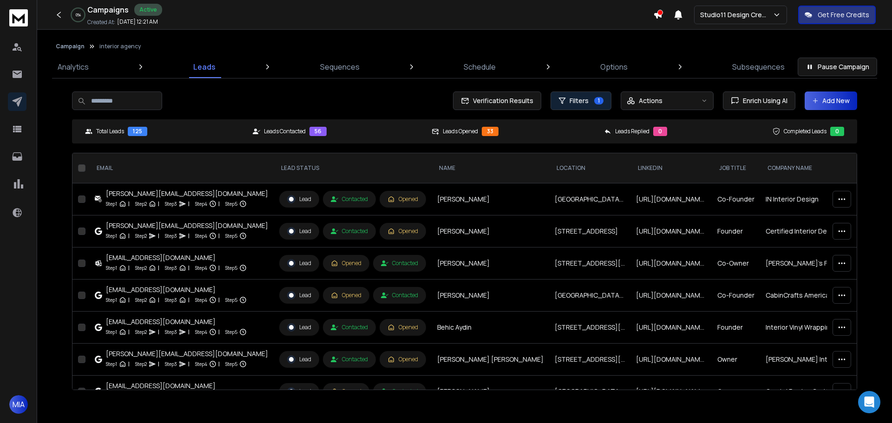
click at [597, 98] on span "1" at bounding box center [598, 100] width 9 height 7
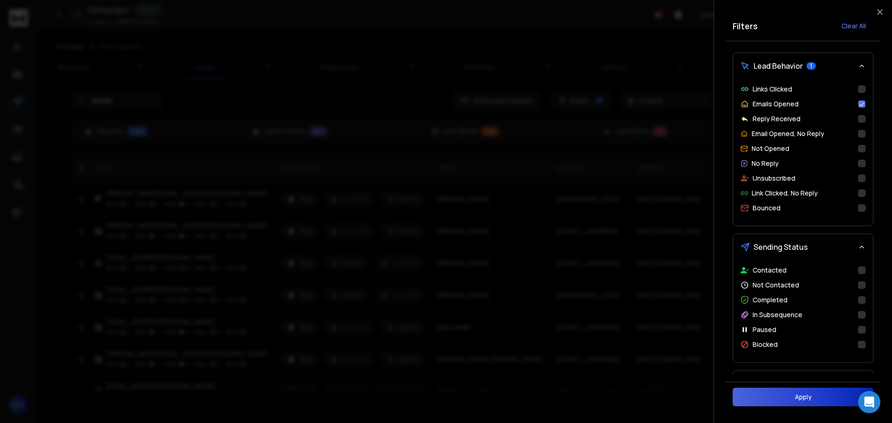
click at [46, 209] on div at bounding box center [446, 211] width 892 height 423
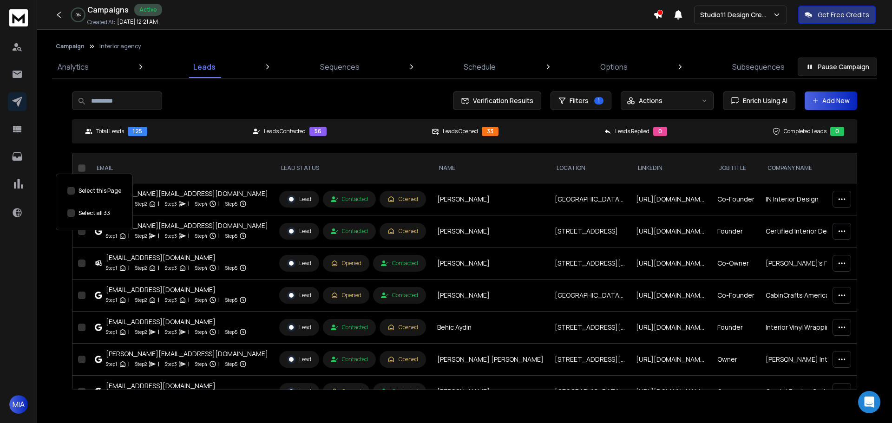
click at [81, 168] on button "Select this Page" at bounding box center [81, 168] width 7 height 7
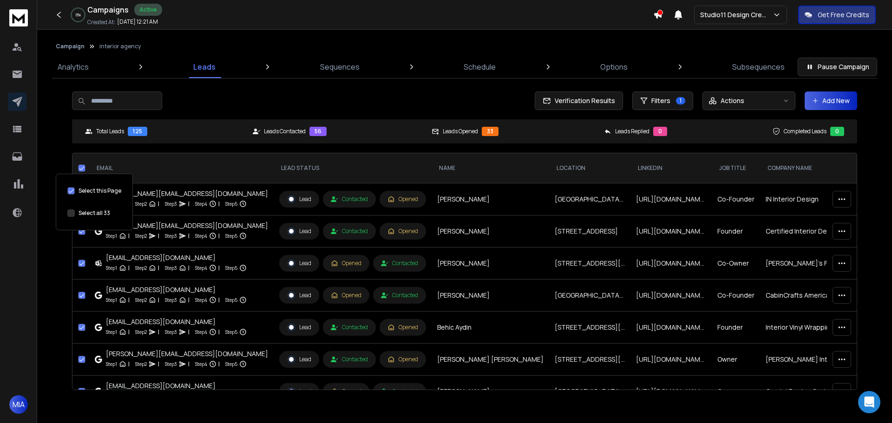
click at [74, 213] on button "Select this Page" at bounding box center [70, 213] width 7 height 7
click at [40, 246] on div "Campaign interior agency Analytics Leads Sequences Schedule Options Subsequence…" at bounding box center [464, 212] width 855 height 364
click at [727, 98] on p "Actions" at bounding box center [733, 100] width 24 height 9
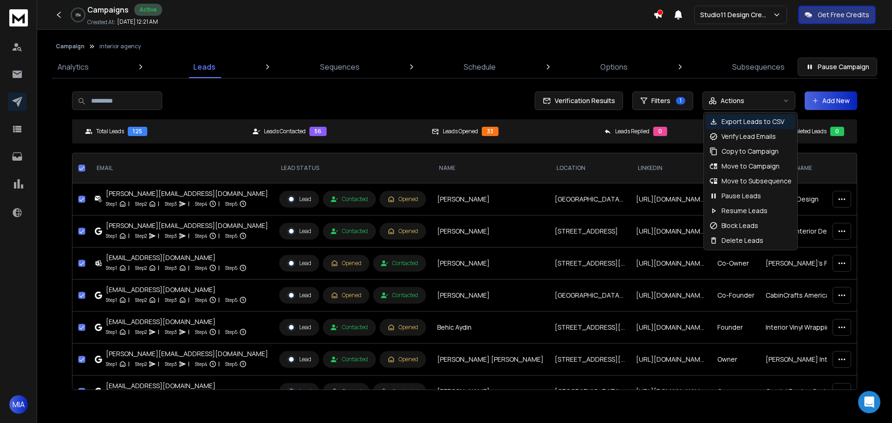
click at [728, 121] on p "Export Leads to CSV" at bounding box center [753, 121] width 63 height 9
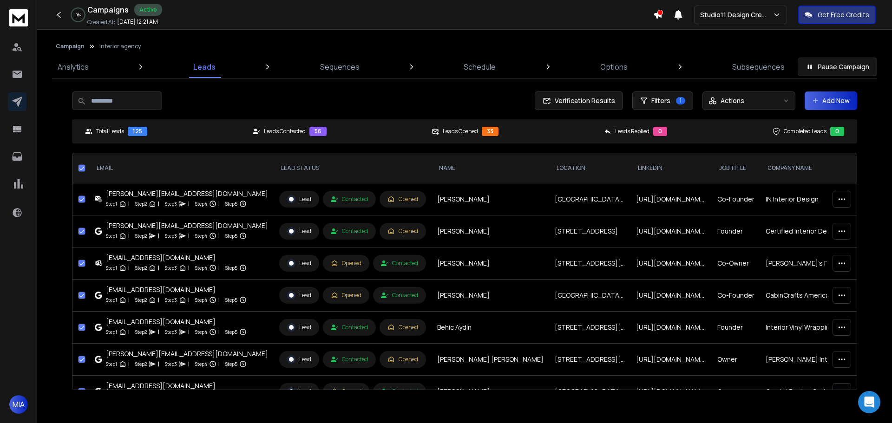
drag, startPoint x: 145, startPoint y: 47, endPoint x: 118, endPoint y: 49, distance: 27.5
click at [143, 46] on div "Campaign interior agency" at bounding box center [465, 46] width 818 height 7
click at [102, 51] on div "Campaign interior agency" at bounding box center [464, 46] width 825 height 15
click at [106, 46] on p "interior agency" at bounding box center [119, 46] width 41 height 7
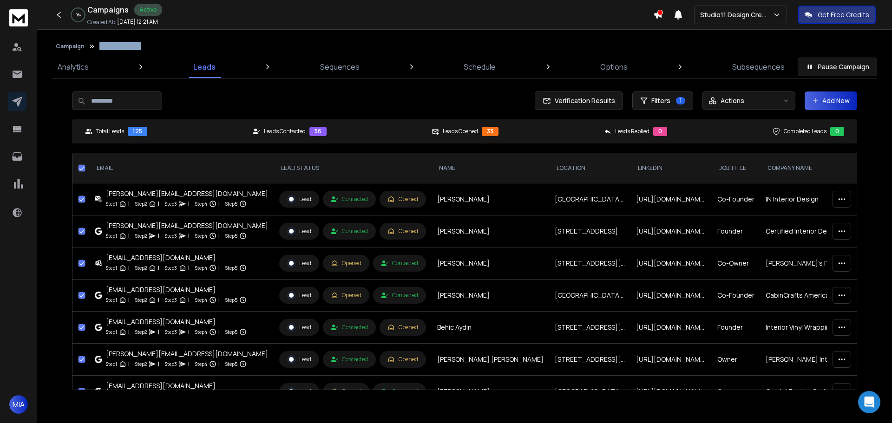
click at [106, 46] on p "interior agency" at bounding box center [119, 46] width 41 height 7
copy p "interior agency"
